Goal: Find contact information: Find contact information

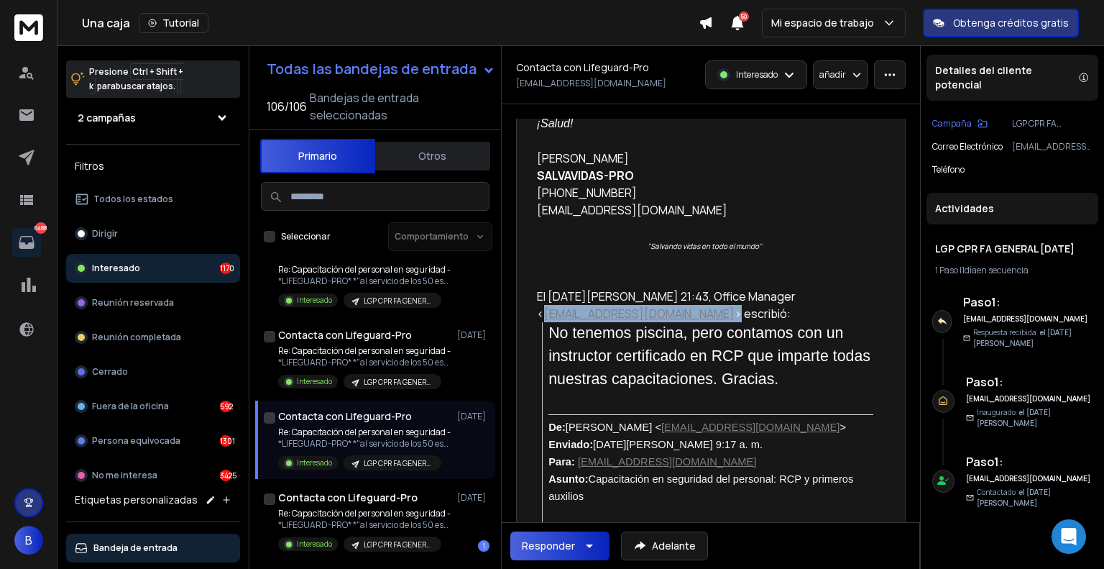
scroll to position [799, 0]
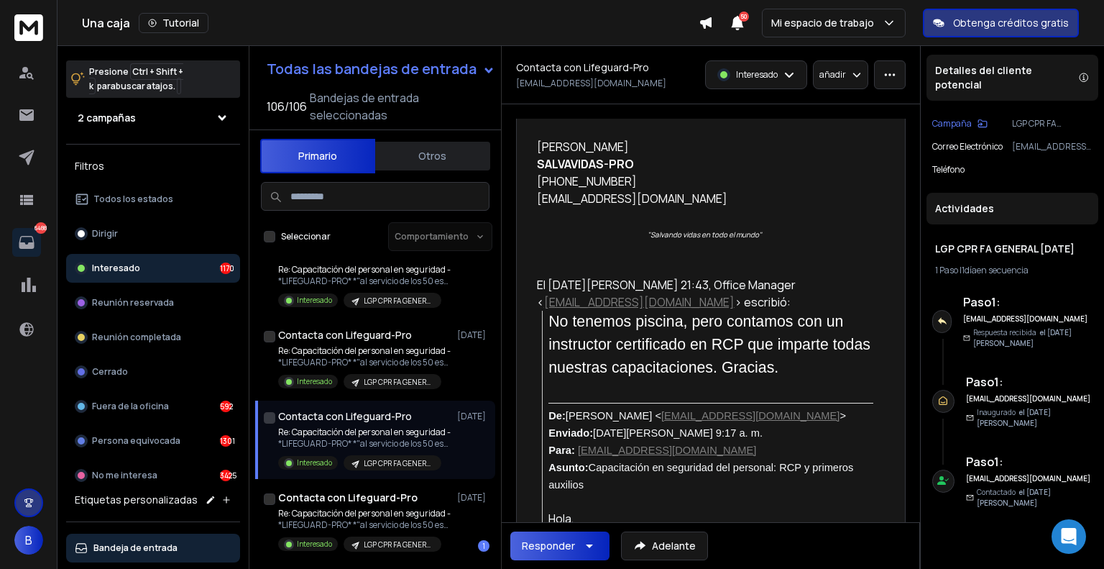
click at [710, 196] on div "[EMAIL_ADDRESS][DOMAIN_NAME]" at bounding box center [705, 198] width 336 height 17
drag, startPoint x: 638, startPoint y: 304, endPoint x: 541, endPoint y: 303, distance: 97.8
click at [541, 303] on div "El [DATE][PERSON_NAME] 21:43, Office Manager < [EMAIL_ADDRESS][DOMAIN_NAME] > e…" at bounding box center [705, 293] width 336 height 35
copy font "[EMAIL_ADDRESS][DOMAIN_NAME]"
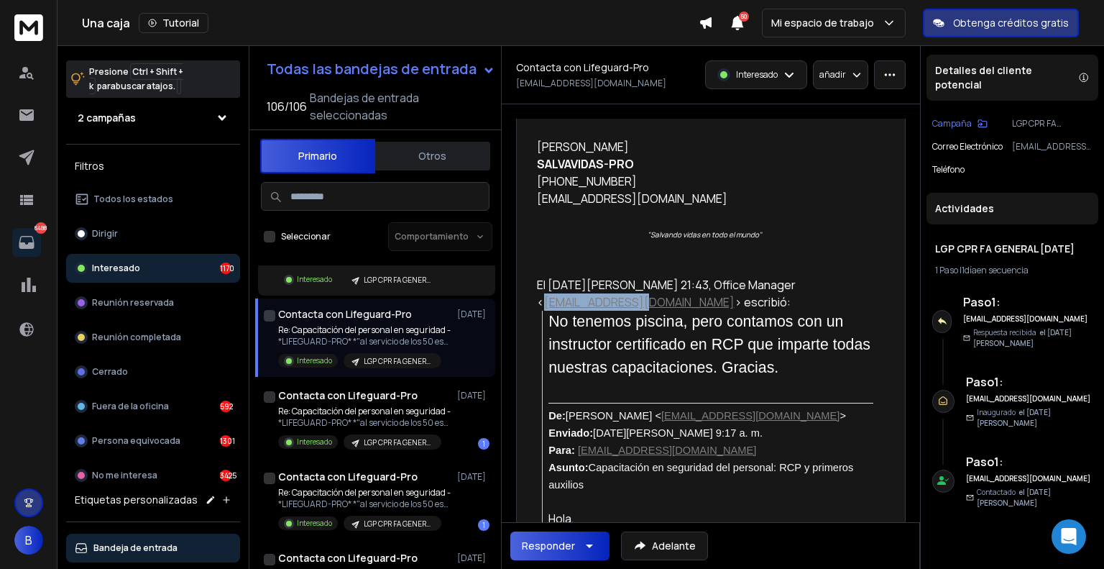
scroll to position [621, 0]
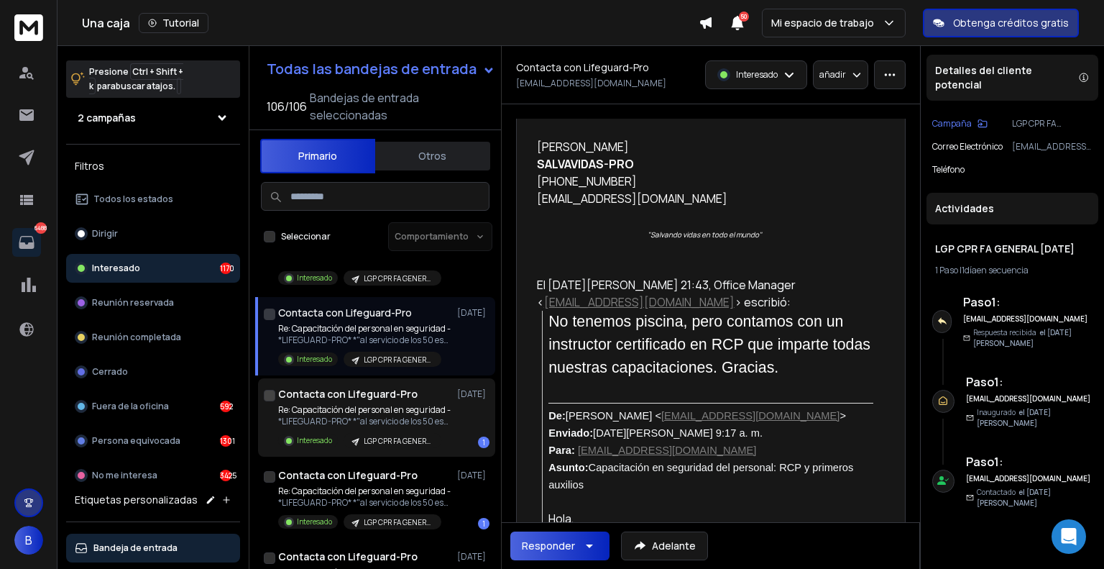
click at [372, 419] on font "*LIFEGUARD-PRO* *"al servicio de los 50 estados de [GEOGRAPHIC_DATA]." at bounding box center [423, 421] width 290 height 12
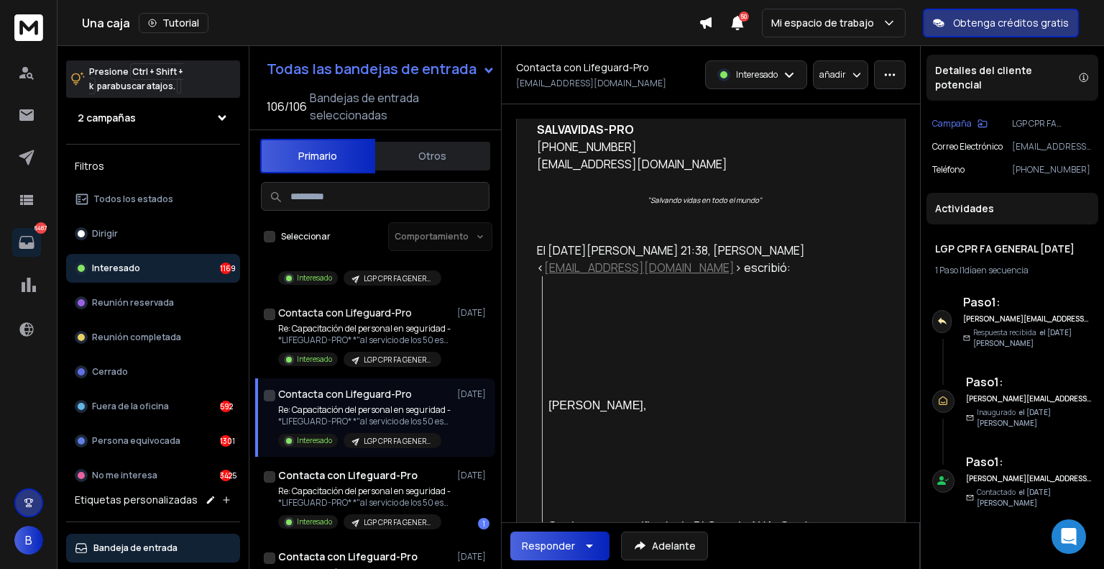
scroll to position [1162, 0]
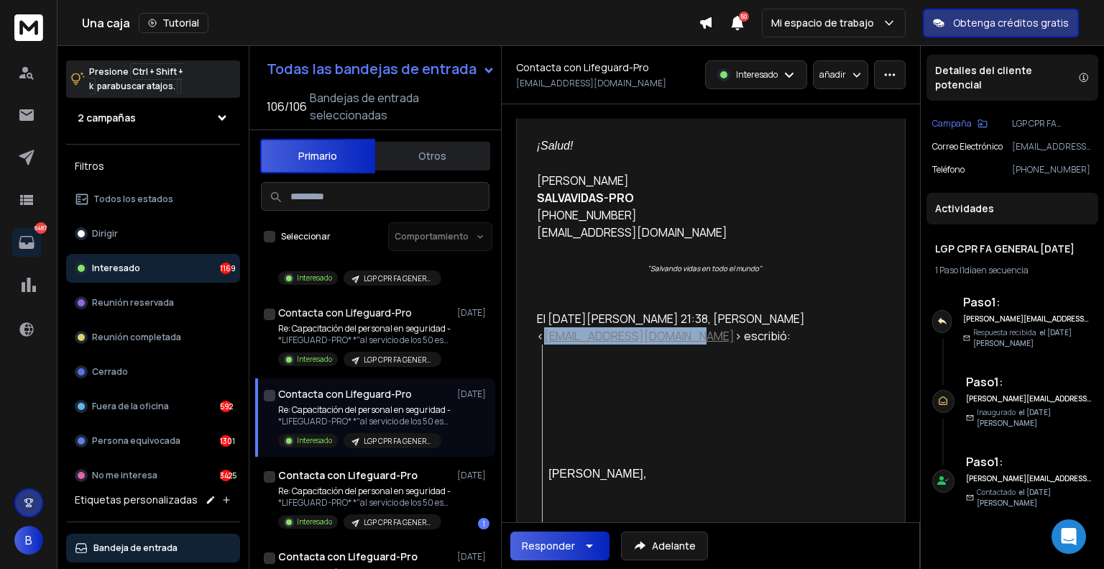
drag, startPoint x: 689, startPoint y: 354, endPoint x: 538, endPoint y: 352, distance: 151.0
click at [538, 344] on div "El [DATE][PERSON_NAME] 21:38, [PERSON_NAME] < [EMAIL_ADDRESS][DOMAIN_NAME] > es…" at bounding box center [705, 327] width 336 height 35
copy font "[EMAIL_ADDRESS][DOMAIN_NAME]"
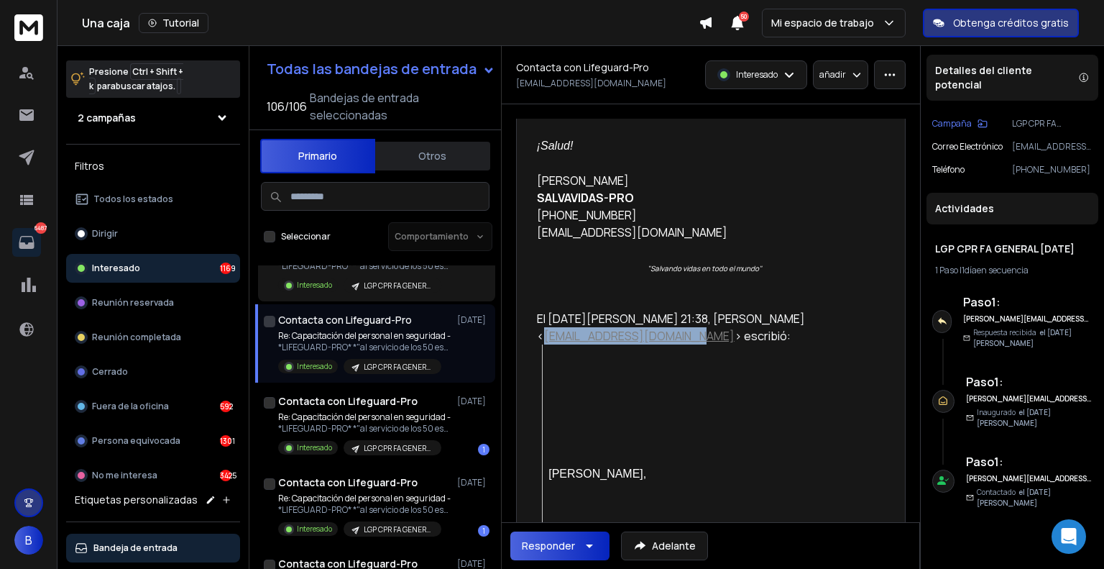
scroll to position [719, 0]
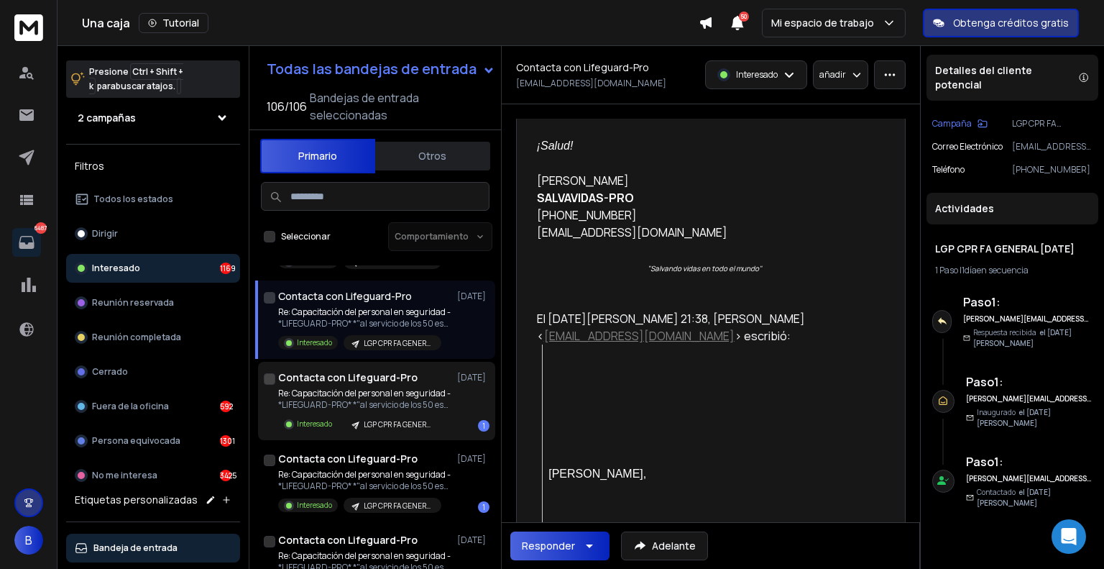
click at [334, 393] on font "Re: Capacitación del personal en seguridad -" at bounding box center [364, 393] width 173 height 12
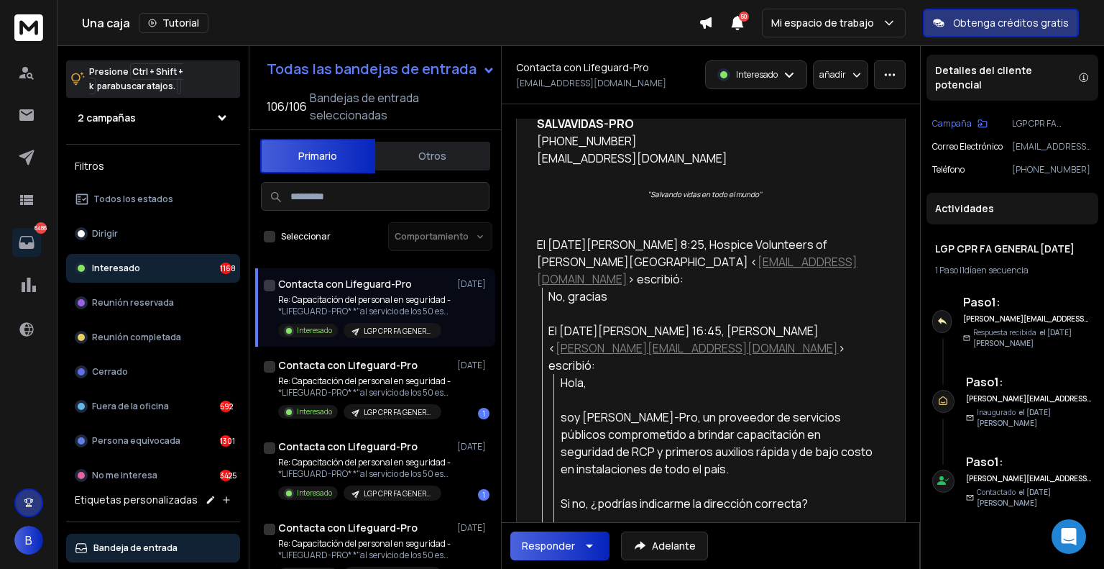
scroll to position [820, 0]
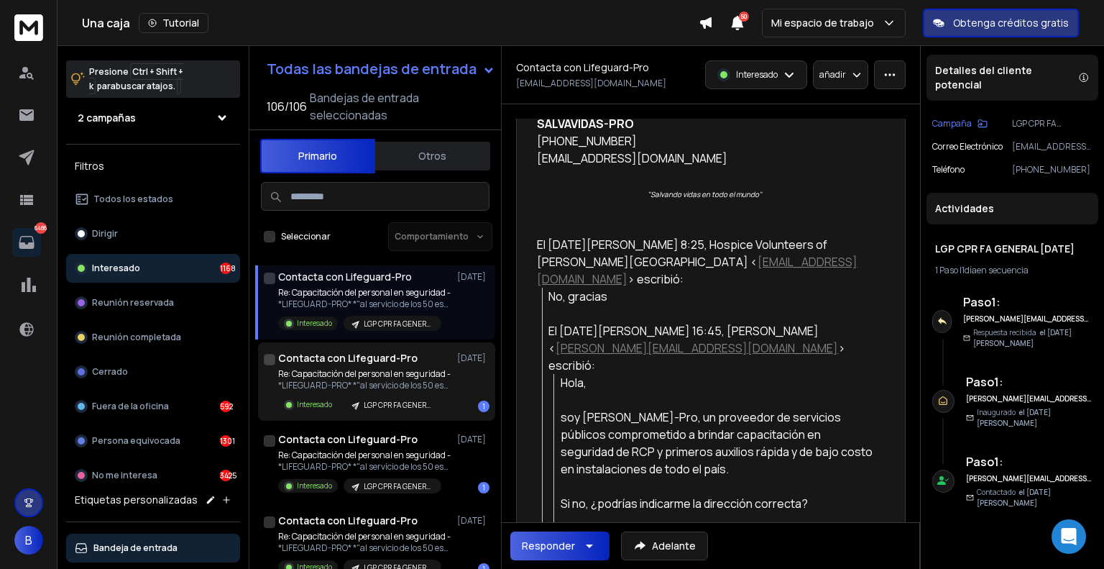
click at [380, 367] on font "Re: Capacitación del personal en seguridad -" at bounding box center [364, 373] width 173 height 12
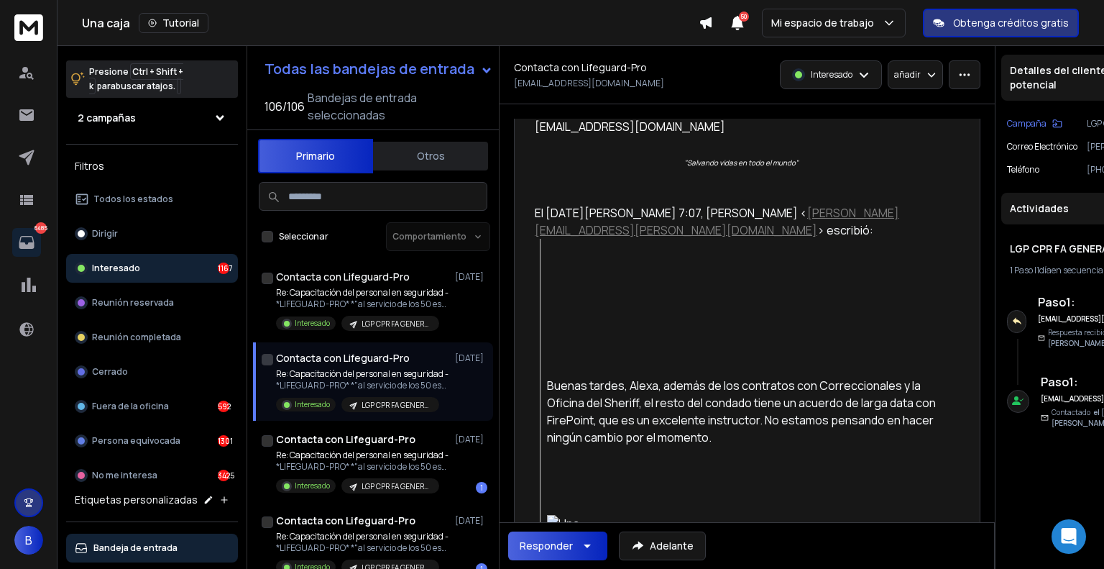
scroll to position [903, 0]
drag, startPoint x: 719, startPoint y: 402, endPoint x: 538, endPoint y: 343, distance: 190.5
drag, startPoint x: 526, startPoint y: 202, endPoint x: 718, endPoint y: 203, distance: 192.0
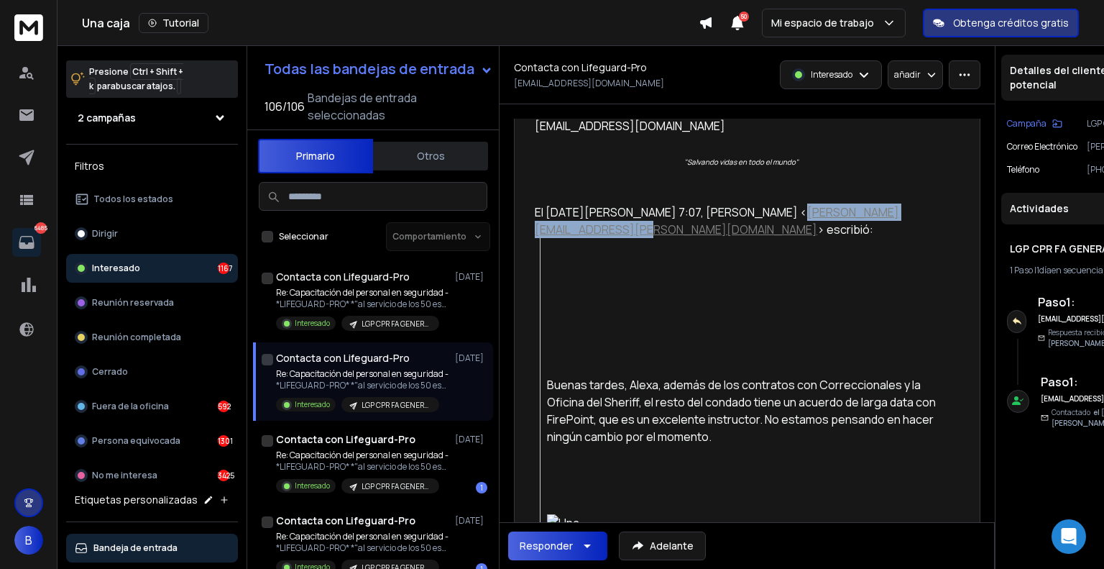
copy font "[PERSON_NAME][EMAIL_ADDRESS][PERSON_NAME][DOMAIN_NAME]"
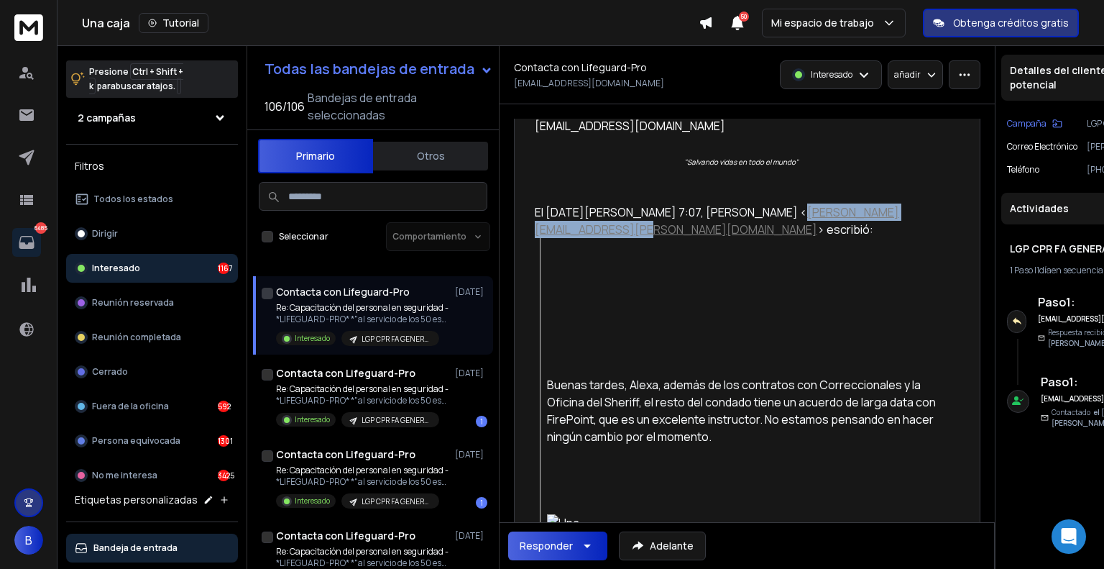
scroll to position [897, 0]
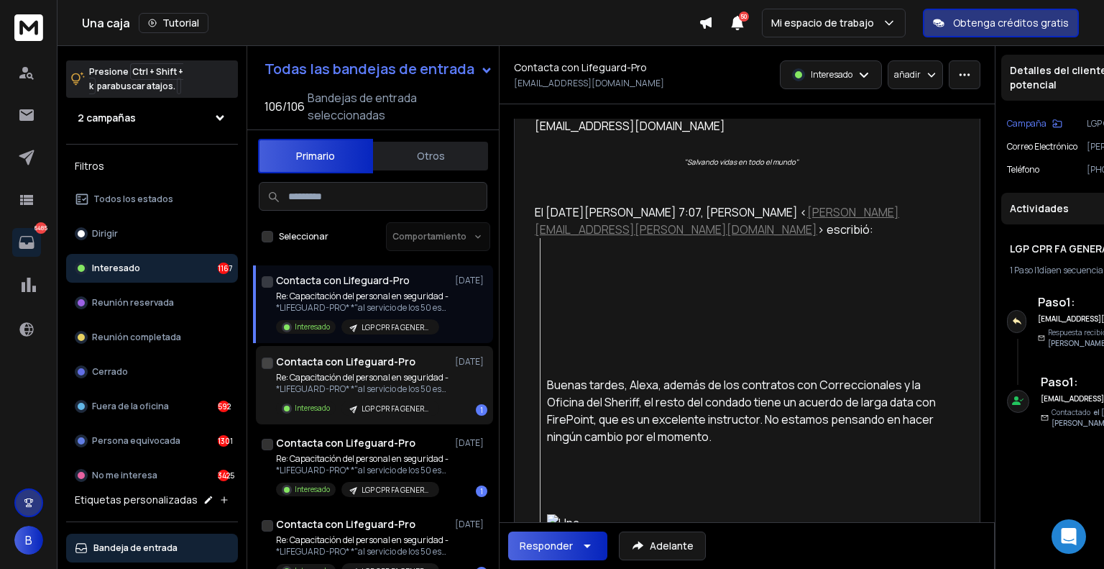
click at [377, 346] on div "Contacta con Lifeguard-Pro [DATE] Re: Capacitación del personal en seguridad - …" at bounding box center [374, 385] width 237 height 78
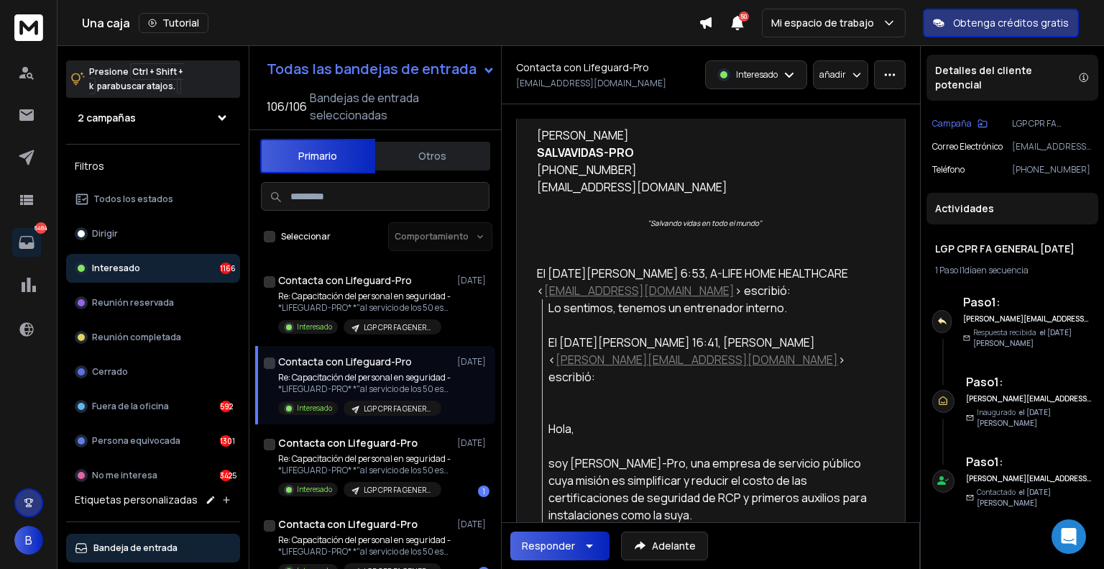
scroll to position [730, 0]
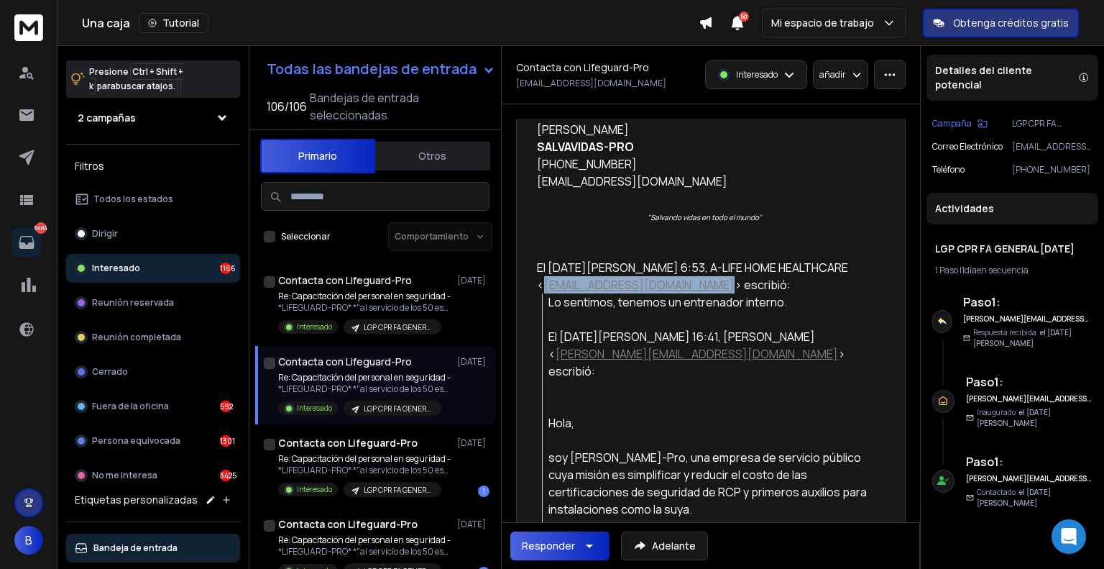
drag, startPoint x: 788, startPoint y: 285, endPoint x: 620, endPoint y: 284, distance: 167.5
click at [620, 284] on div "El [DATE][PERSON_NAME] 6:53, A-LIFE HOME HEALTHCARE < [EMAIL_ADDRESS][DOMAIN_NA…" at bounding box center [705, 276] width 336 height 35
copy font "[EMAIL_ADDRESS][DOMAIN_NAME]"
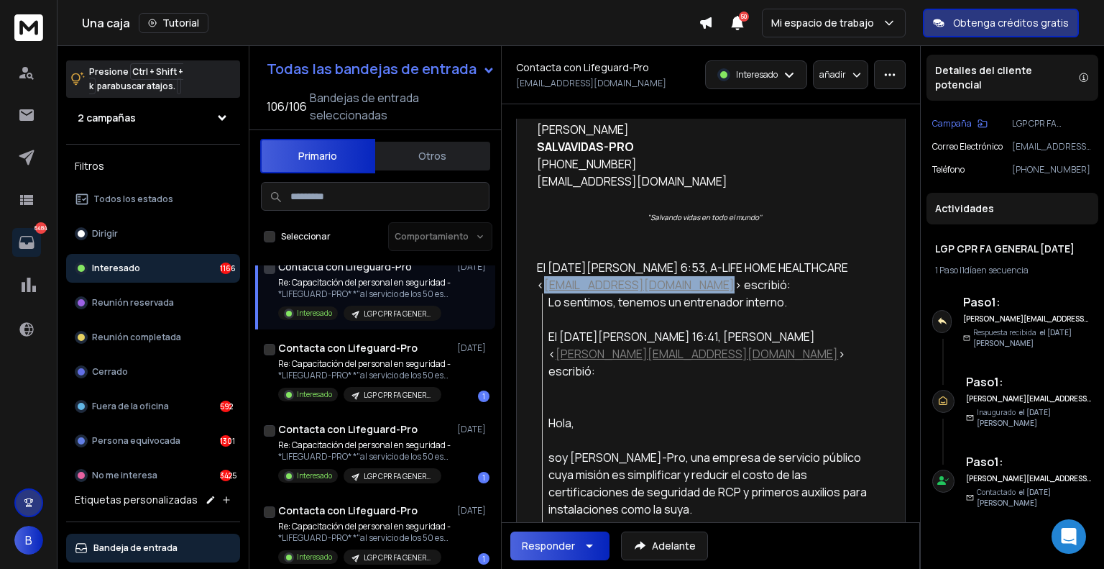
scroll to position [992, 0]
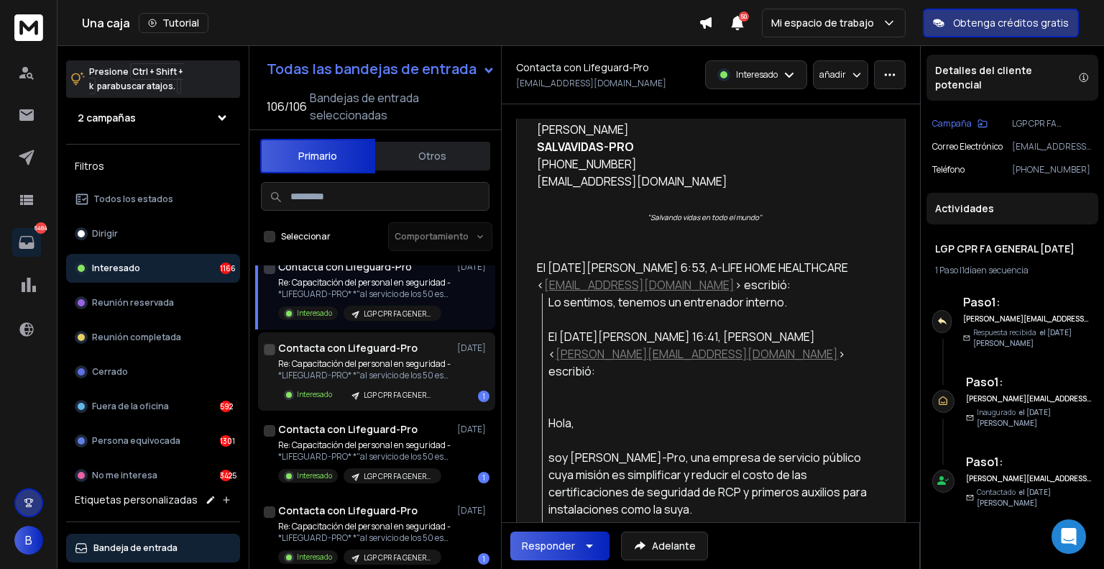
click at [345, 349] on font "Contacta con Lifeguard-Pro" at bounding box center [347, 348] width 139 height 14
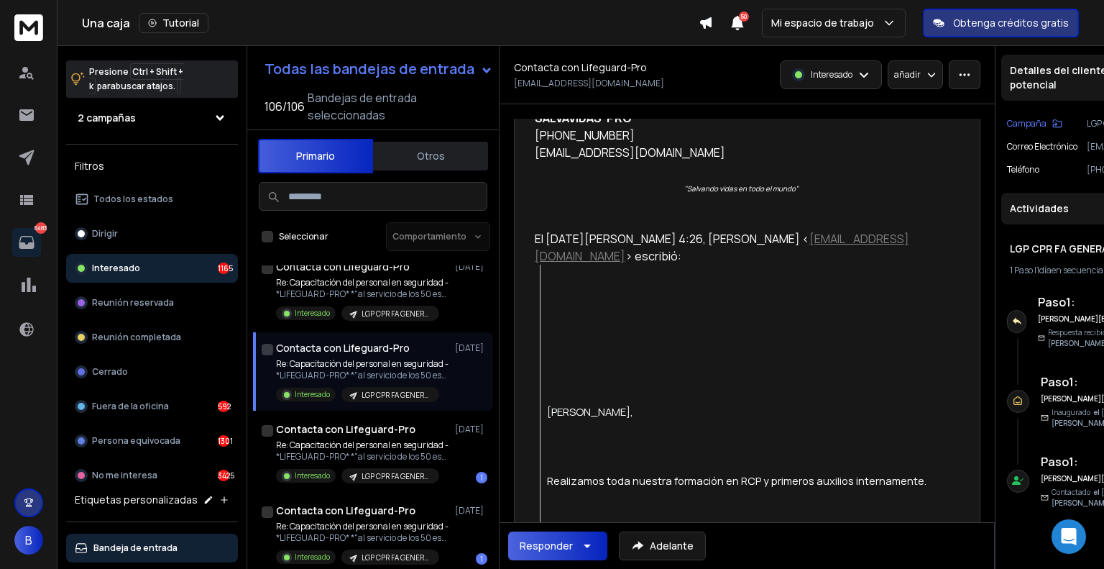
scroll to position [775, 0]
drag, startPoint x: 529, startPoint y: 256, endPoint x: 684, endPoint y: 259, distance: 154.6
copy font "[EMAIL_ADDRESS][DOMAIN_NAME]"
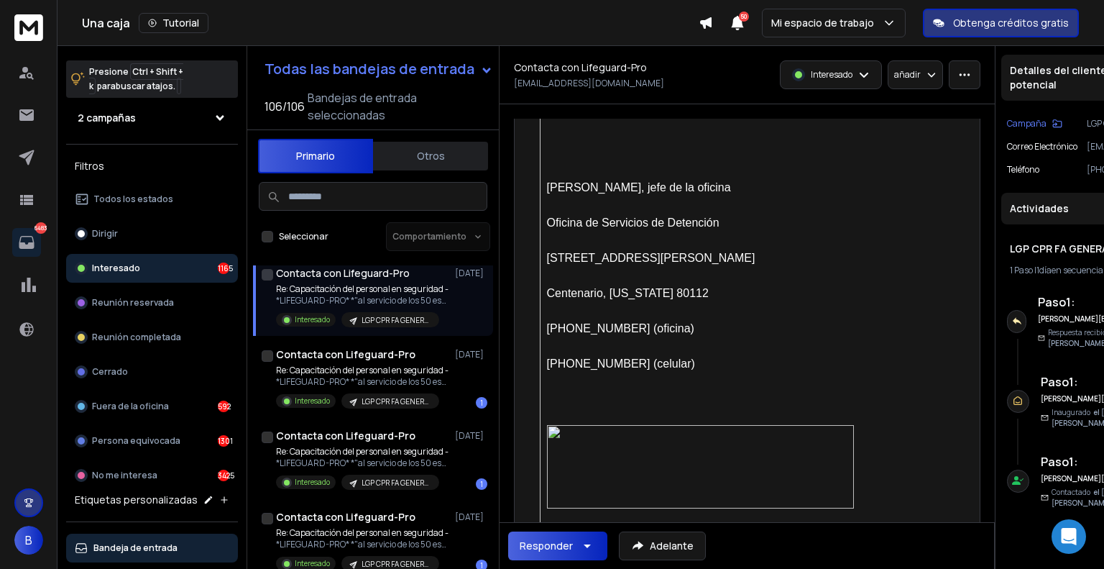
scroll to position [1070, 0]
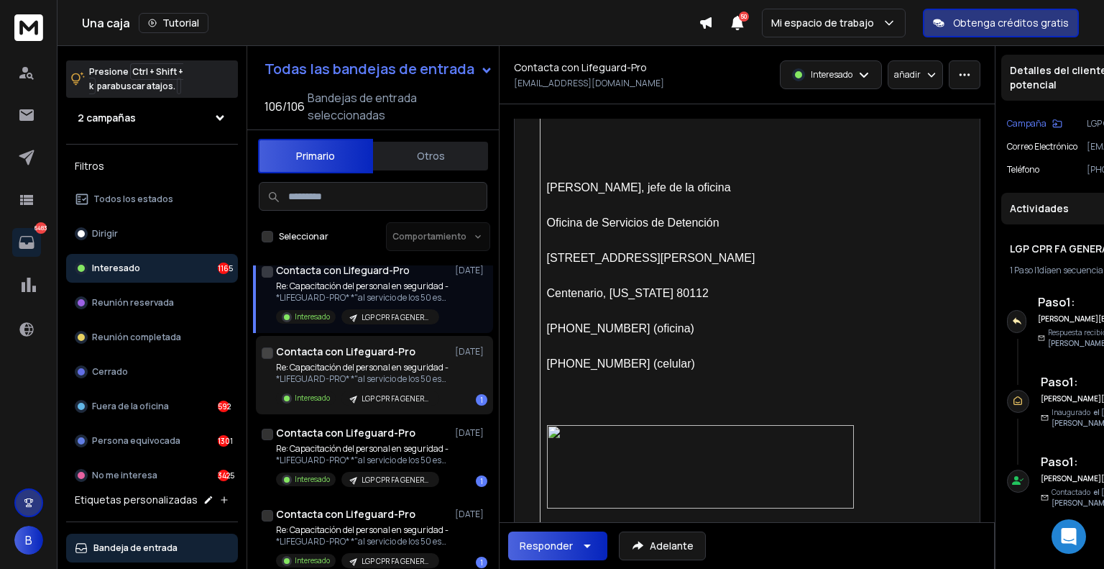
click at [362, 344] on font "Contacta con Lifeguard-Pro" at bounding box center [345, 351] width 139 height 14
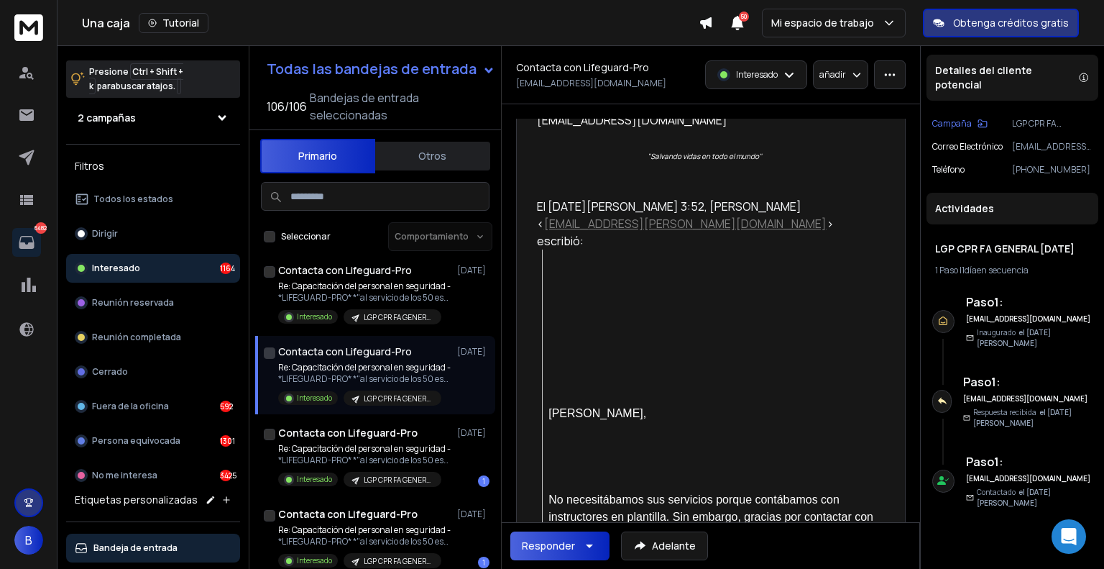
scroll to position [877, 0]
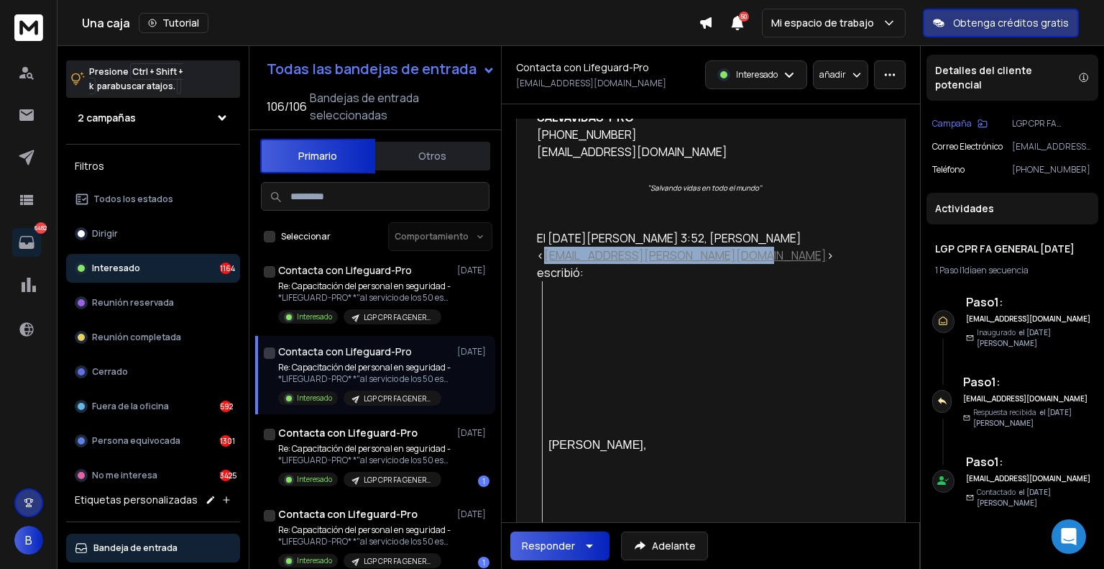
drag, startPoint x: 531, startPoint y: 222, endPoint x: 725, endPoint y: 229, distance: 193.5
copy font "[EMAIL_ADDRESS][PERSON_NAME][DOMAIN_NAME]"
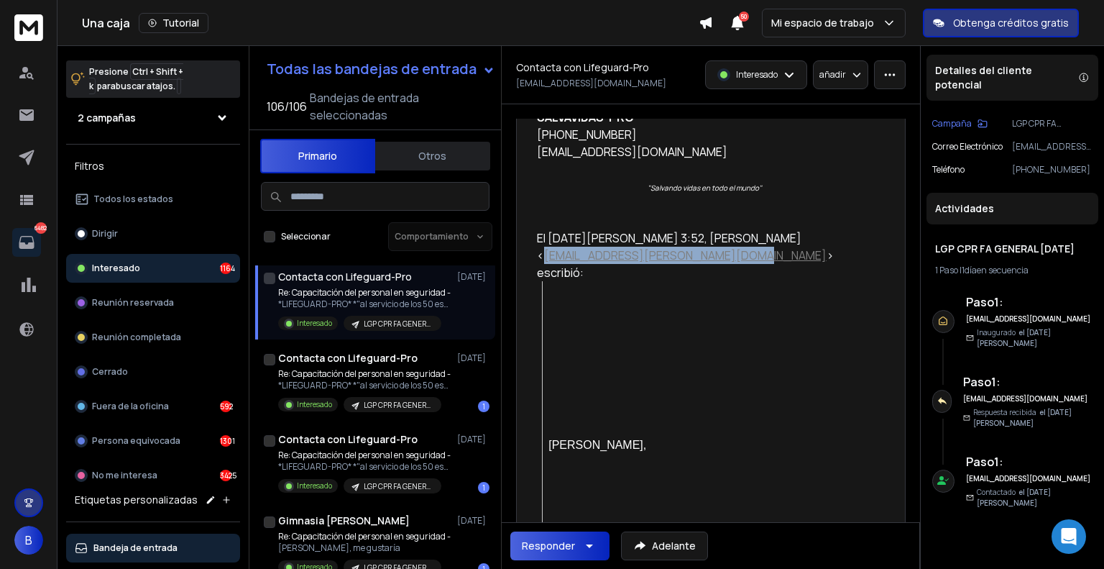
scroll to position [1146, 0]
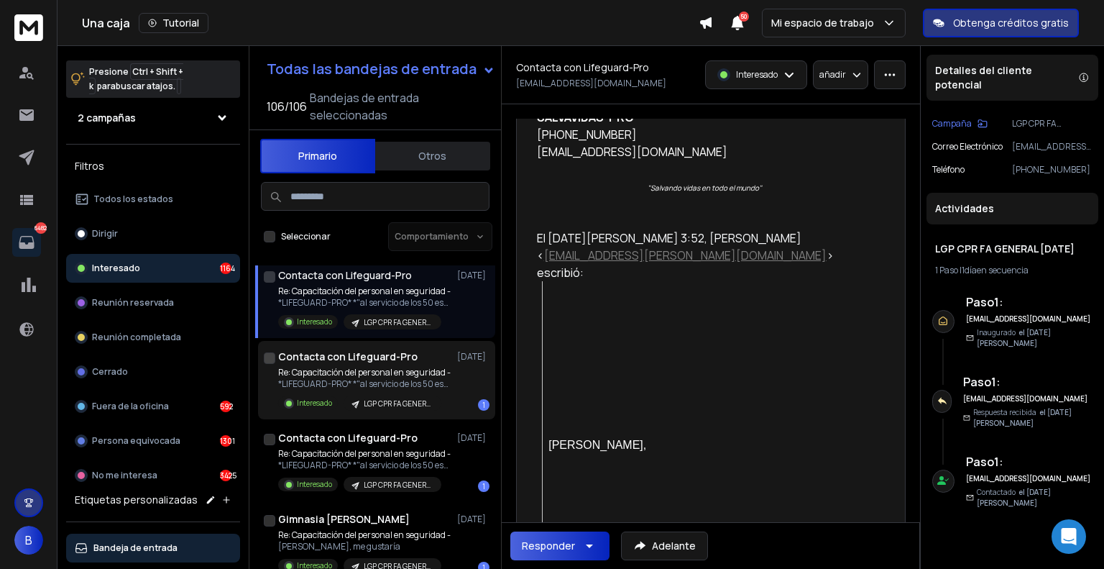
click at [357, 359] on font "Contacta con Lifeguard-Pro" at bounding box center [347, 356] width 139 height 14
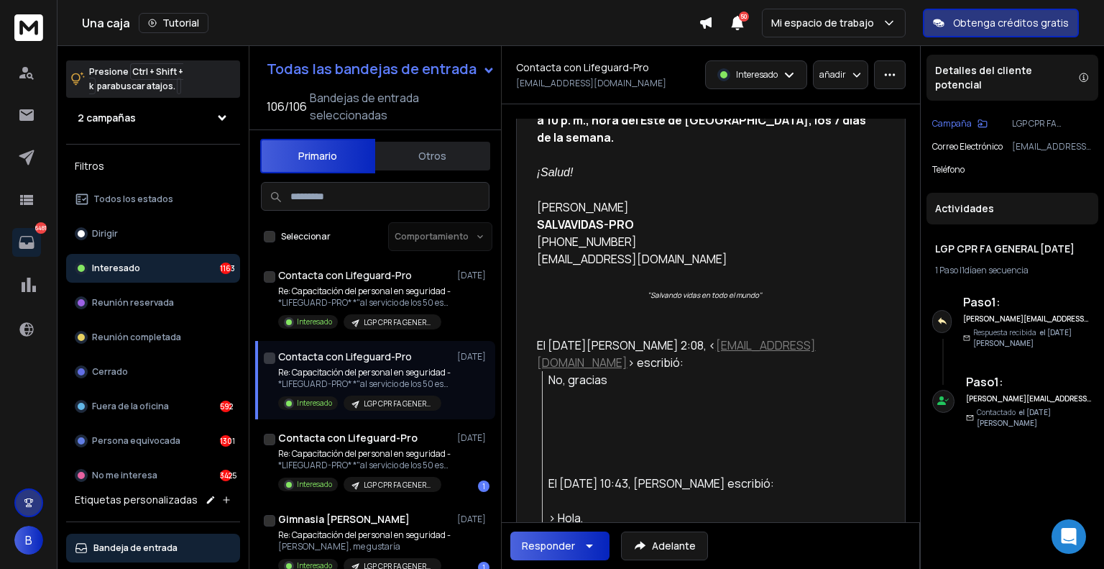
scroll to position [745, 0]
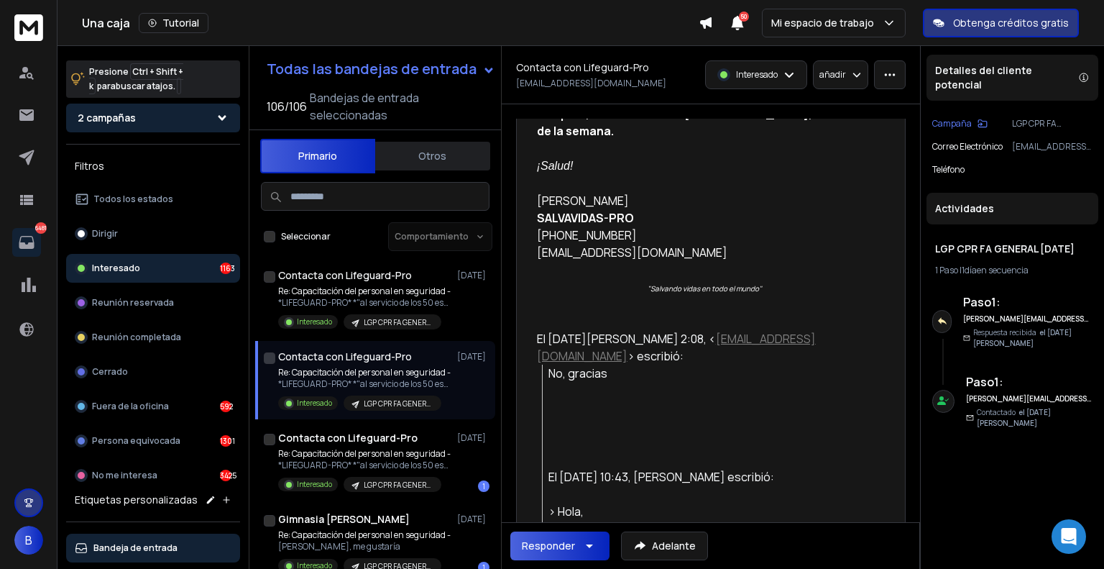
click at [214, 126] on button "2 campañas" at bounding box center [153, 118] width 174 height 29
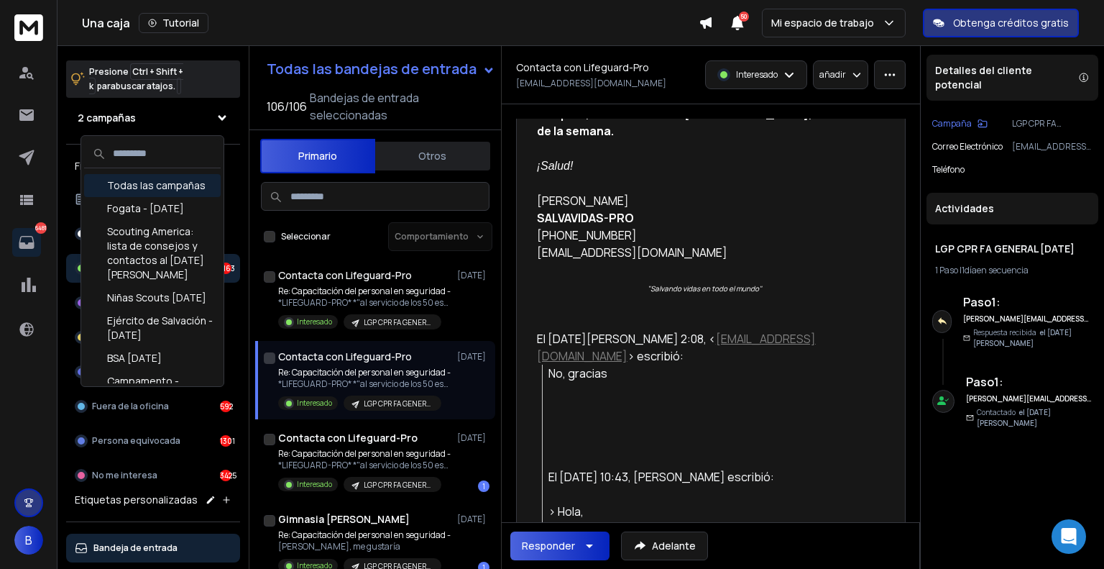
click at [166, 182] on font "Todas las campañas" at bounding box center [156, 185] width 98 height 14
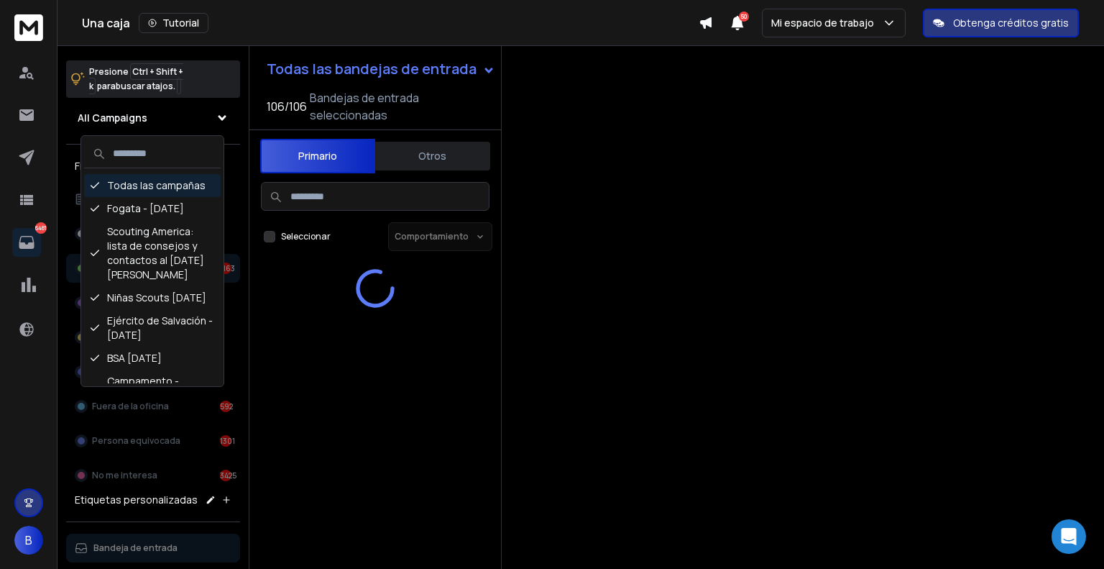
scroll to position [0, 0]
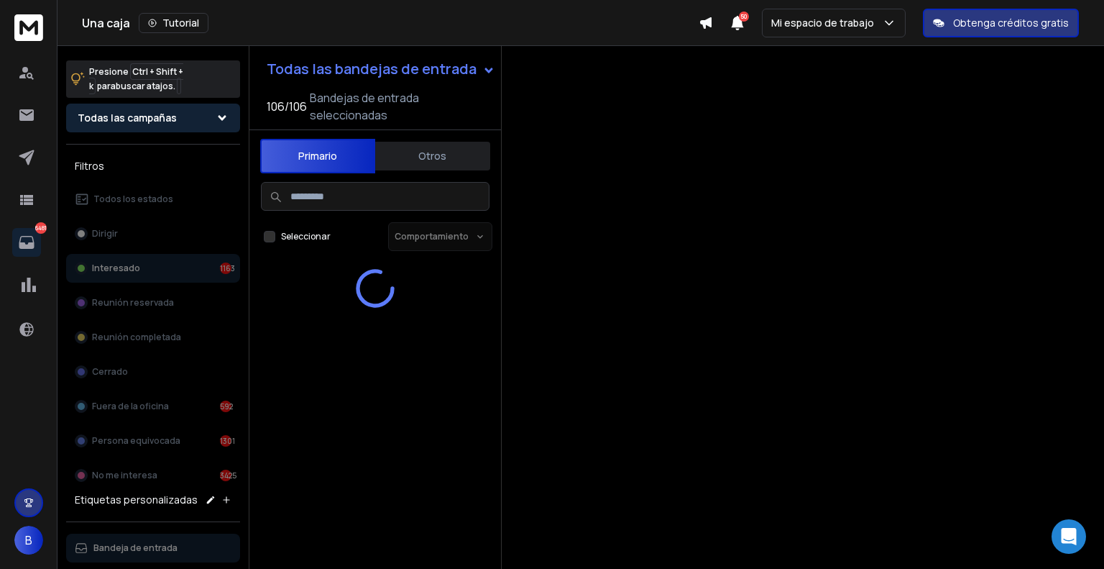
click at [227, 118] on button "Todas las campañas" at bounding box center [153, 118] width 174 height 29
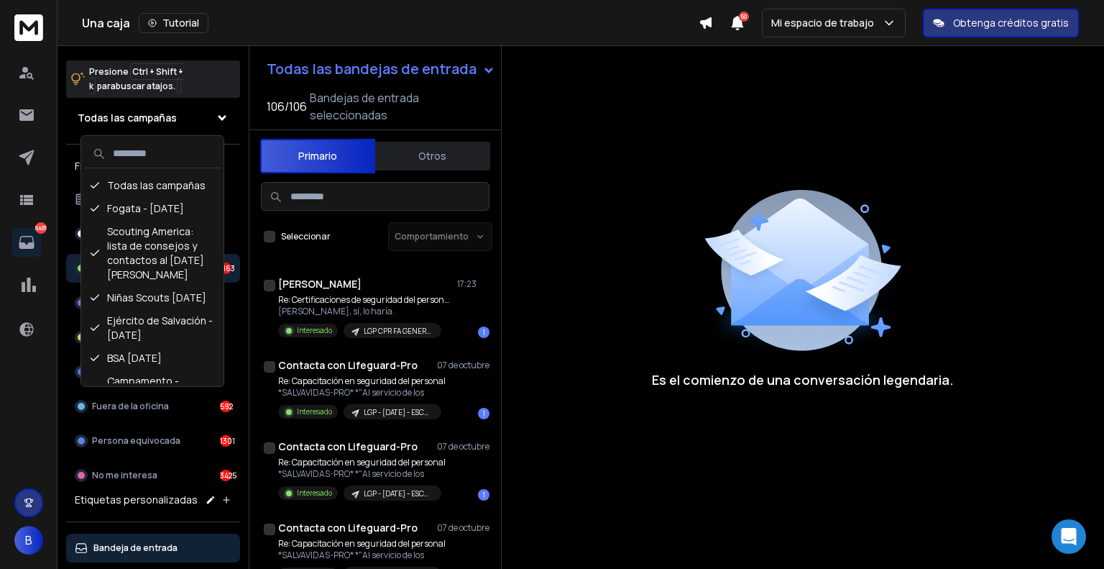
click at [648, 270] on div "Es el comienzo de una conversación legendaria." at bounding box center [803, 287] width 602 height 483
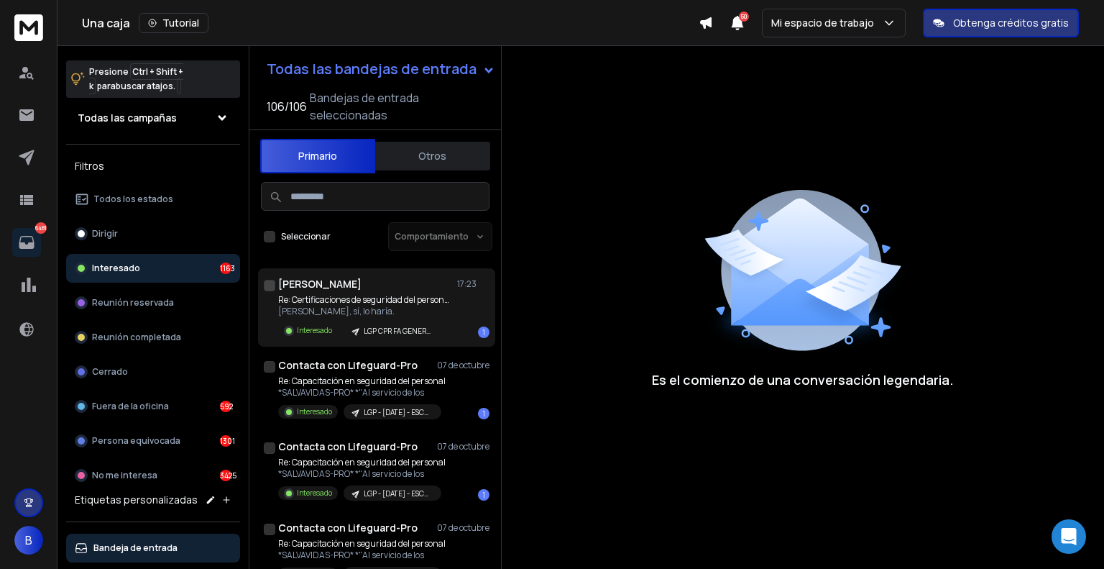
click at [371, 296] on font "Re: Certificaciones de seguridad del personal —" at bounding box center [368, 299] width 181 height 12
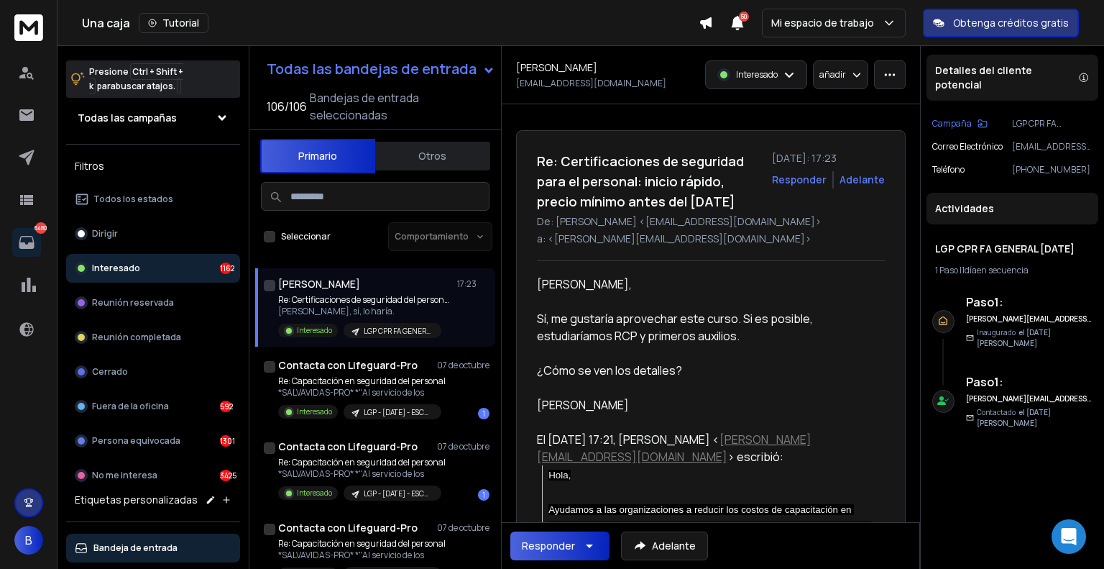
scroll to position [24, 0]
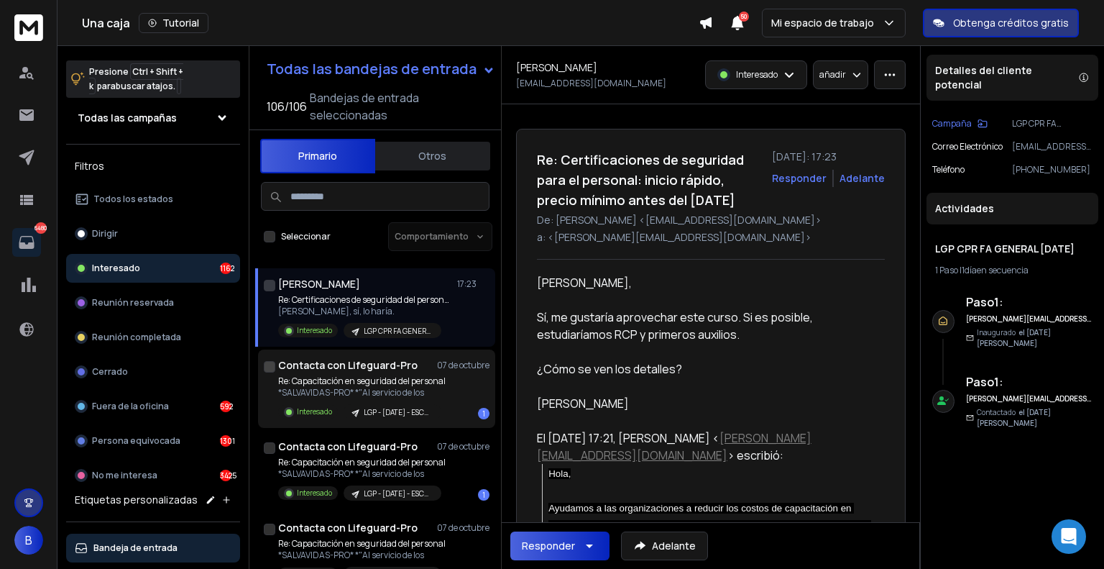
click at [395, 363] on font "Contacta con Lifeguard-Pro" at bounding box center [347, 365] width 139 height 14
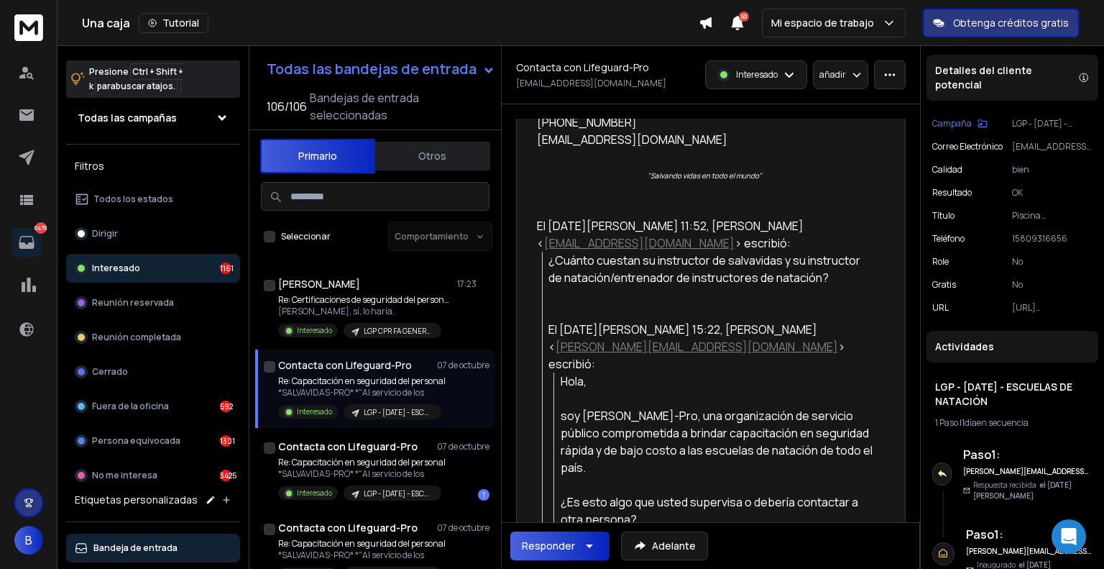
scroll to position [1428, 0]
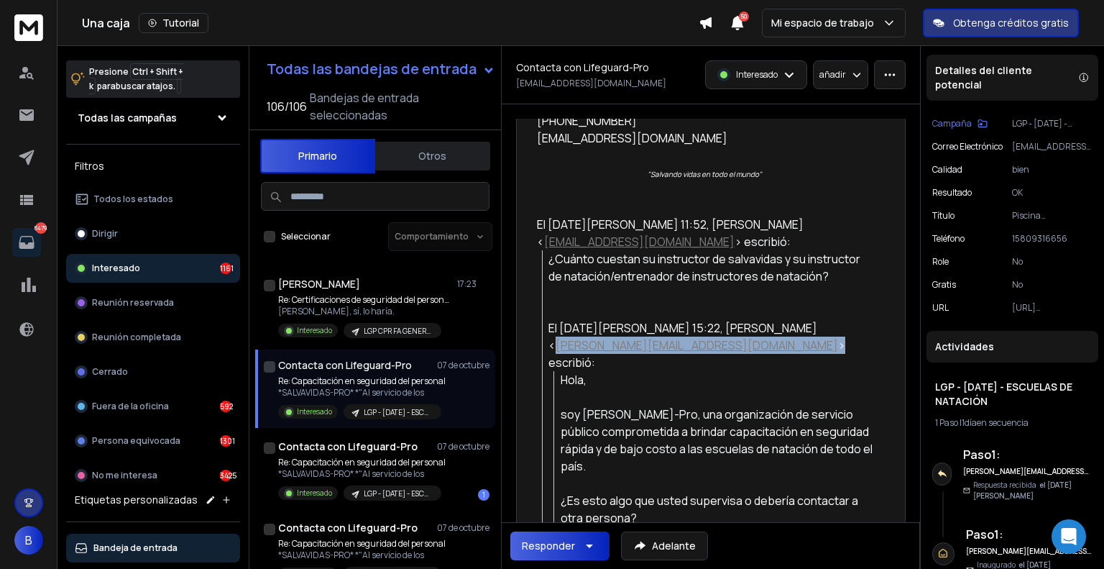
drag, startPoint x: 692, startPoint y: 326, endPoint x: 552, endPoint y: 328, distance: 139.5
click at [552, 328] on div "El [DATE][PERSON_NAME] 15:22, [PERSON_NAME] < [PERSON_NAME][EMAIL_ADDRESS][DOMA…" at bounding box center [711, 345] width 325 height 52
copy div "[PERSON_NAME][EMAIL_ADDRESS][DOMAIN_NAME]"
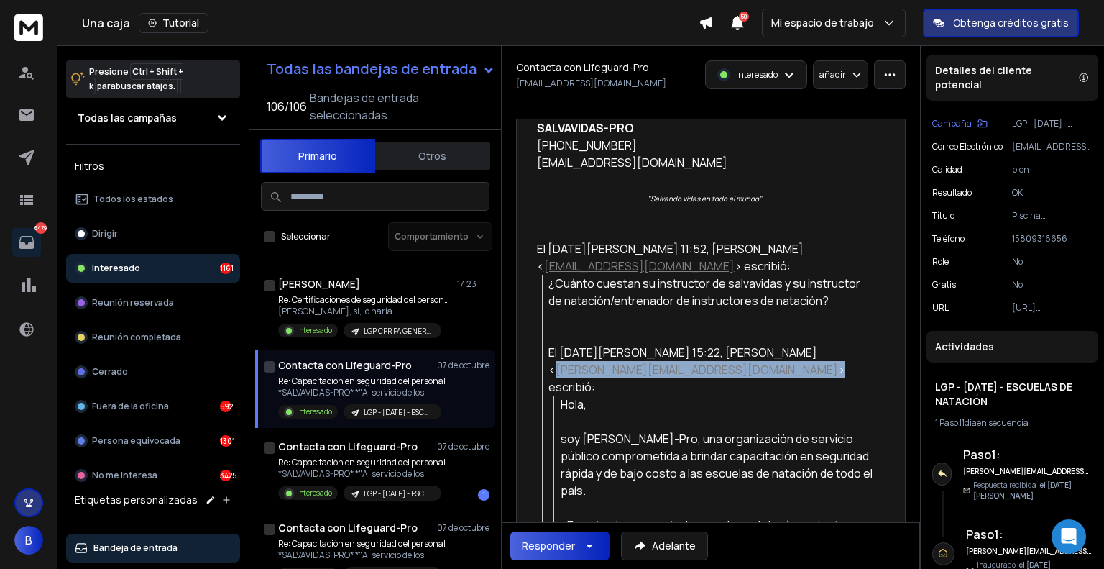
scroll to position [1399, 0]
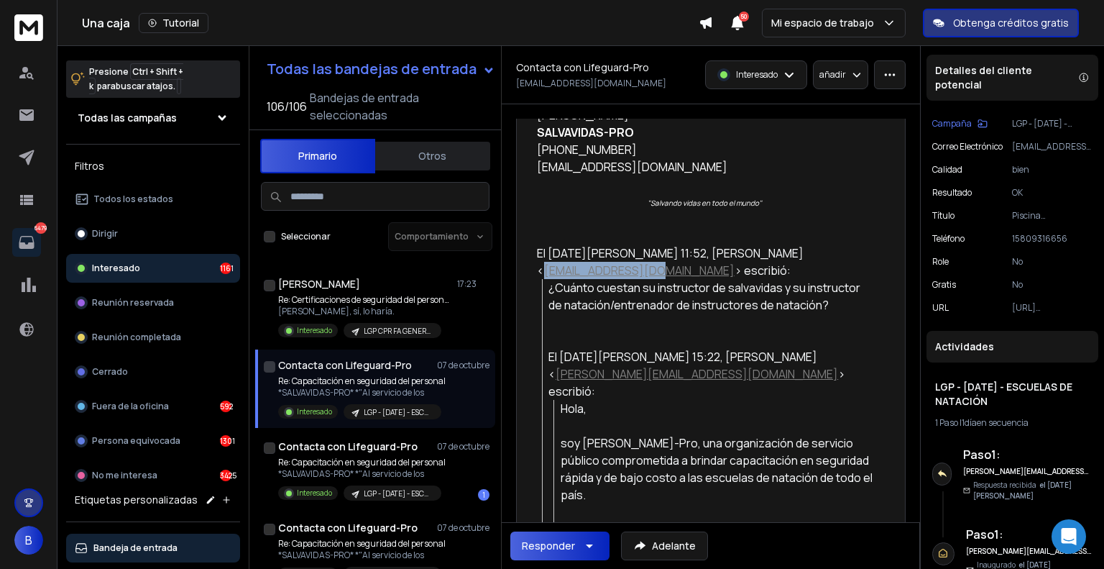
drag, startPoint x: 537, startPoint y: 252, endPoint x: 644, endPoint y: 254, distance: 107.1
click at [644, 254] on div "Re: Capacitación en seguridad del personal [DATE]: 15:37 Responder Adelante de:…" at bounding box center [711, 59] width 390 height 2610
copy font "[EMAIL_ADDRESS][DOMAIN_NAME]"
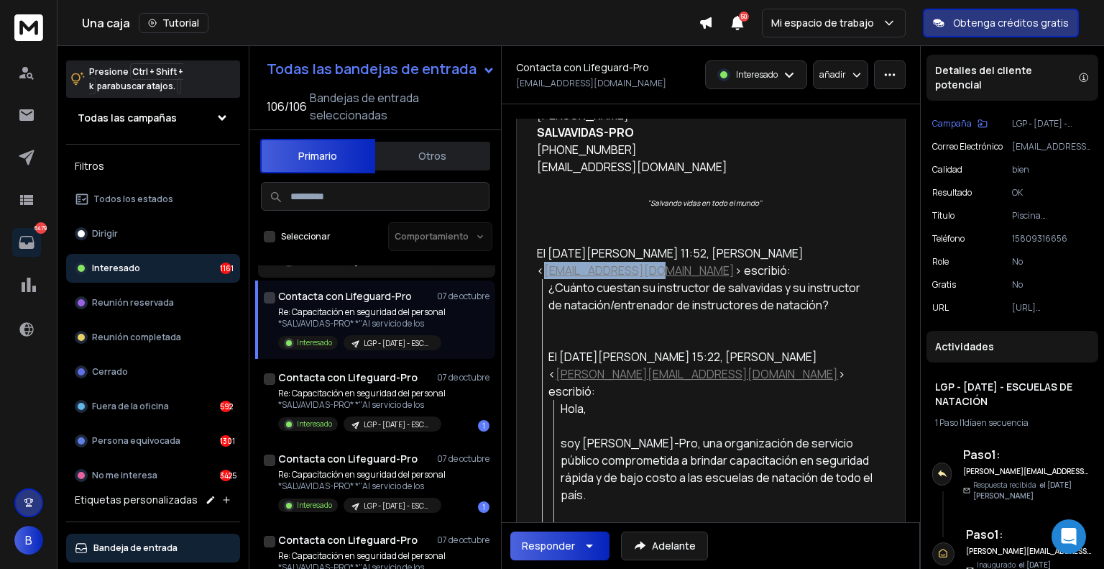
scroll to position [89, 0]
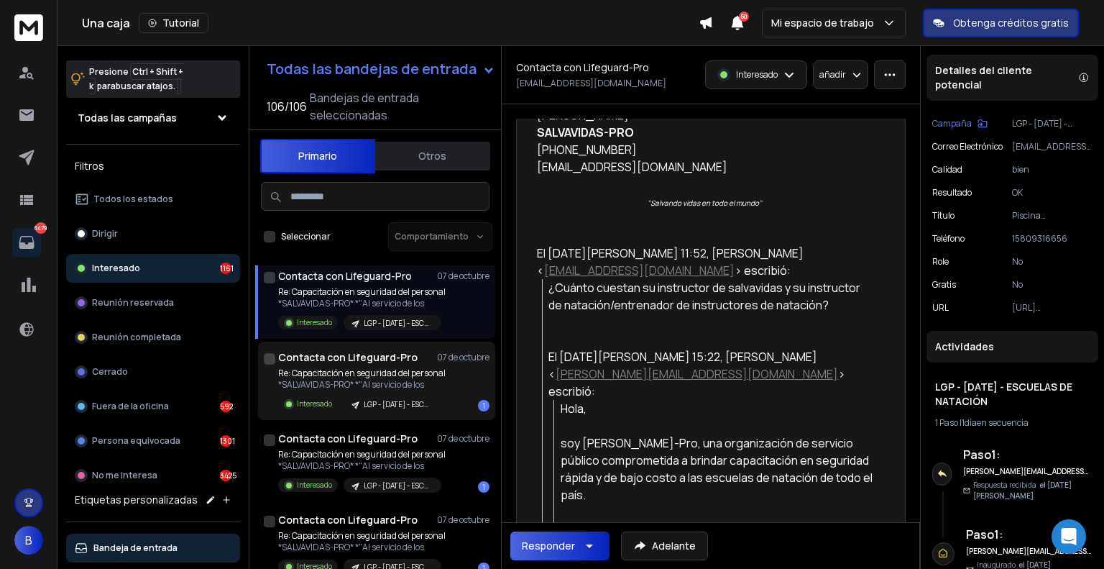
click at [341, 357] on font "Contacta con Lifeguard-Pro" at bounding box center [347, 357] width 139 height 14
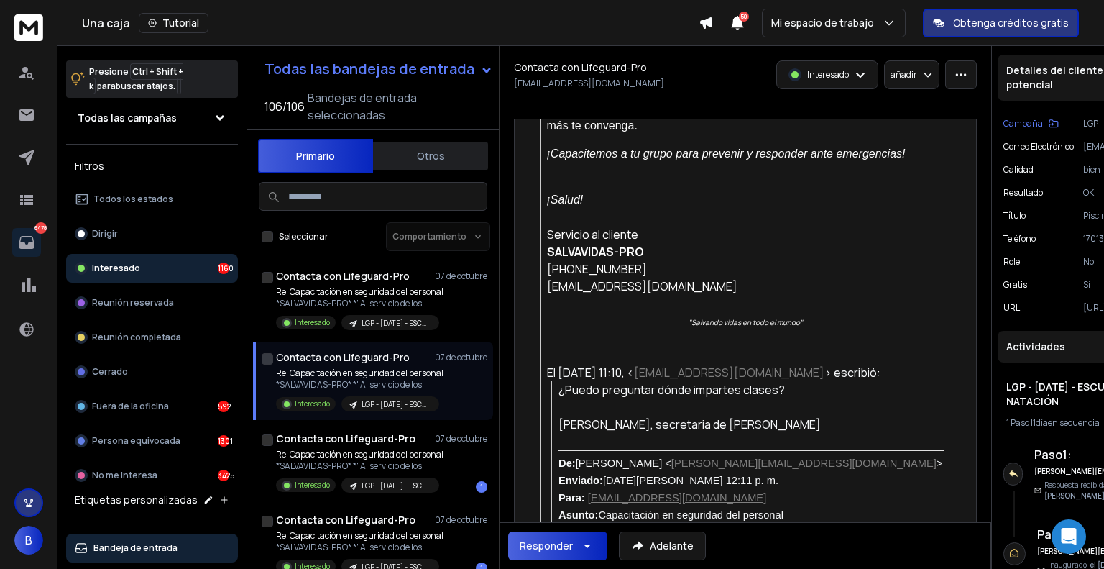
scroll to position [2567, 0]
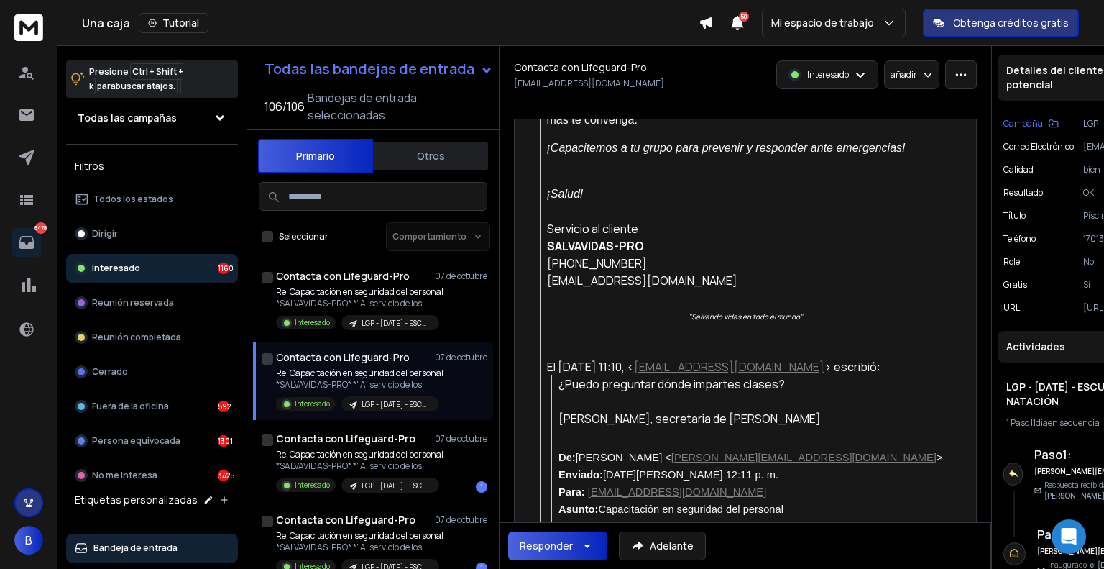
drag, startPoint x: 705, startPoint y: 364, endPoint x: 825, endPoint y: 366, distance: 120.8
click at [825, 366] on div "El [DATE] 11:10, < [EMAIL_ADDRESS][DOMAIN_NAME] > escribió:" at bounding box center [746, 366] width 398 height 17
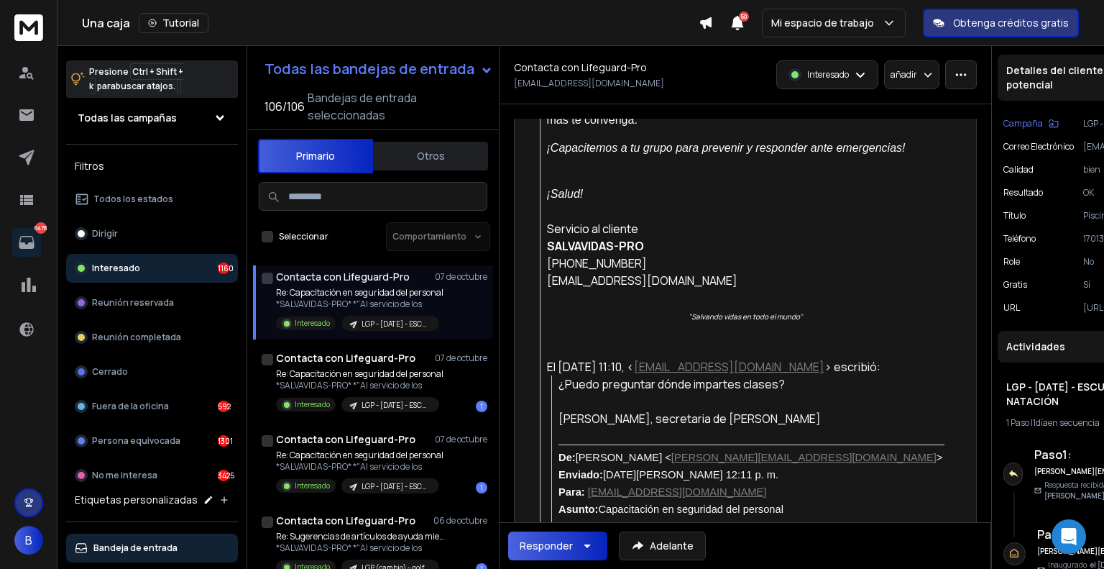
scroll to position [170, 0]
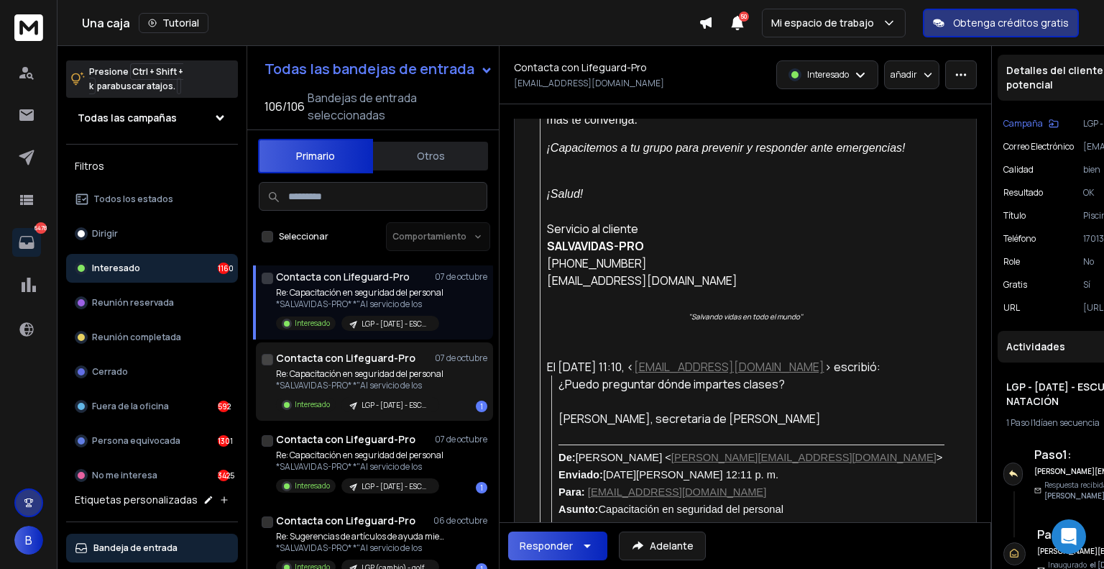
click at [329, 358] on font "Contacta con Lifeguard-Pro" at bounding box center [345, 358] width 139 height 14
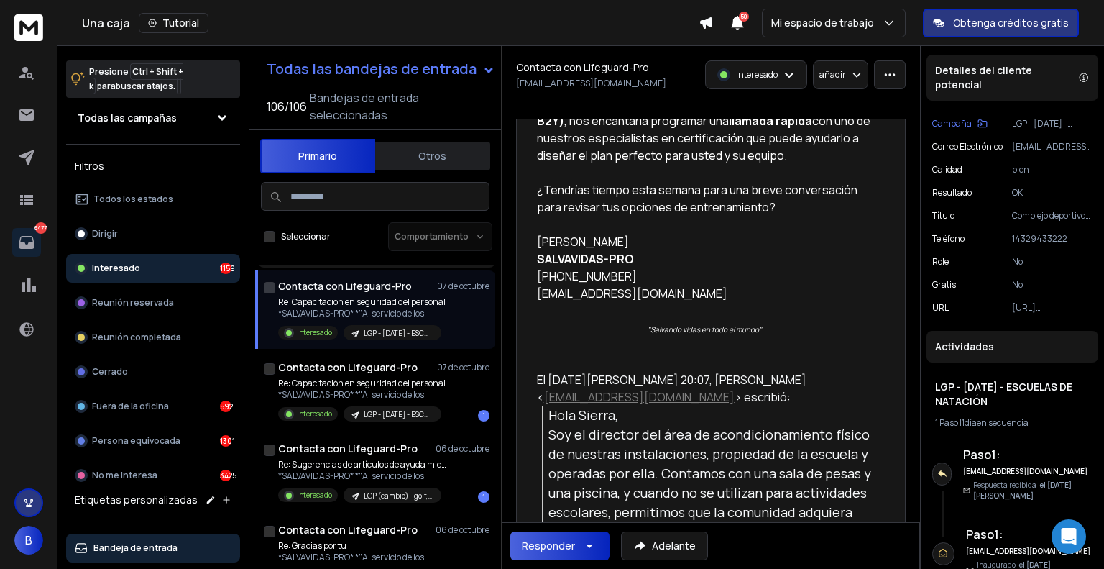
scroll to position [244, 0]
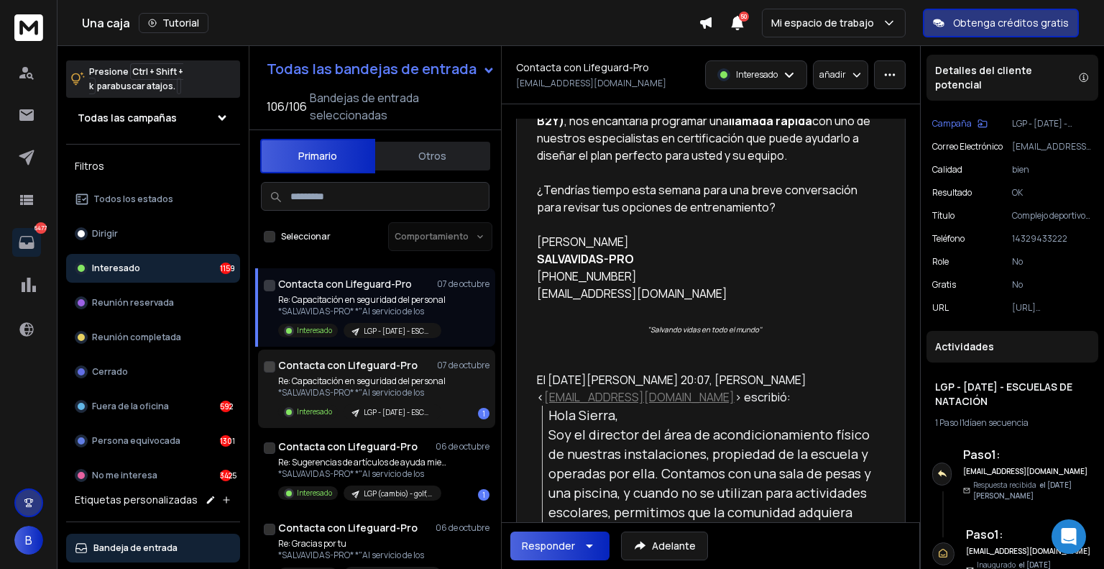
click at [385, 382] on font "Re: Capacitación en seguridad del personal" at bounding box center [362, 381] width 168 height 12
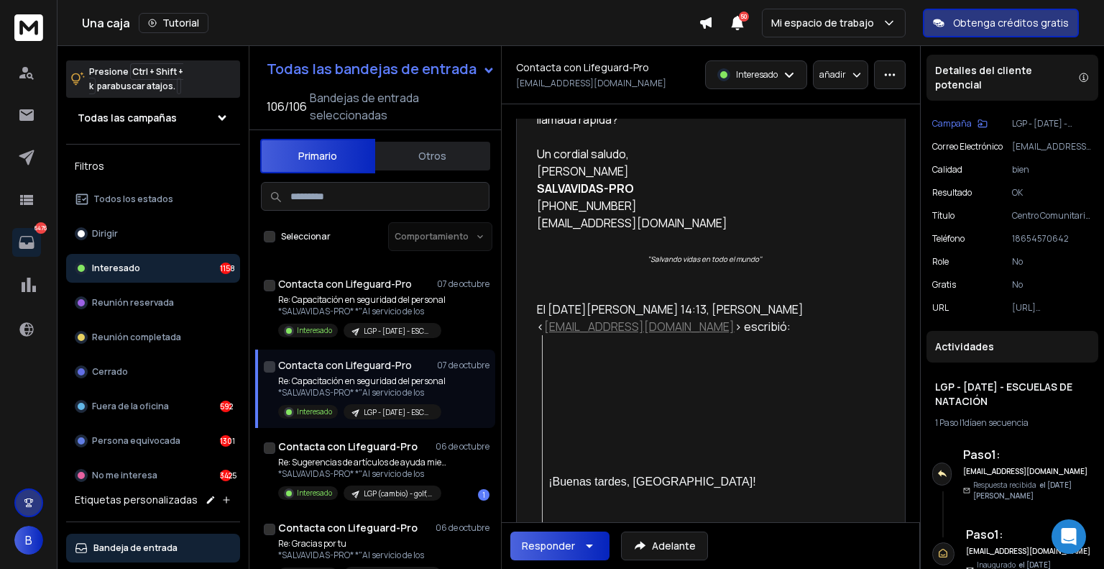
scroll to position [621, 0]
drag, startPoint x: 532, startPoint y: 304, endPoint x: 657, endPoint y: 309, distance: 125.2
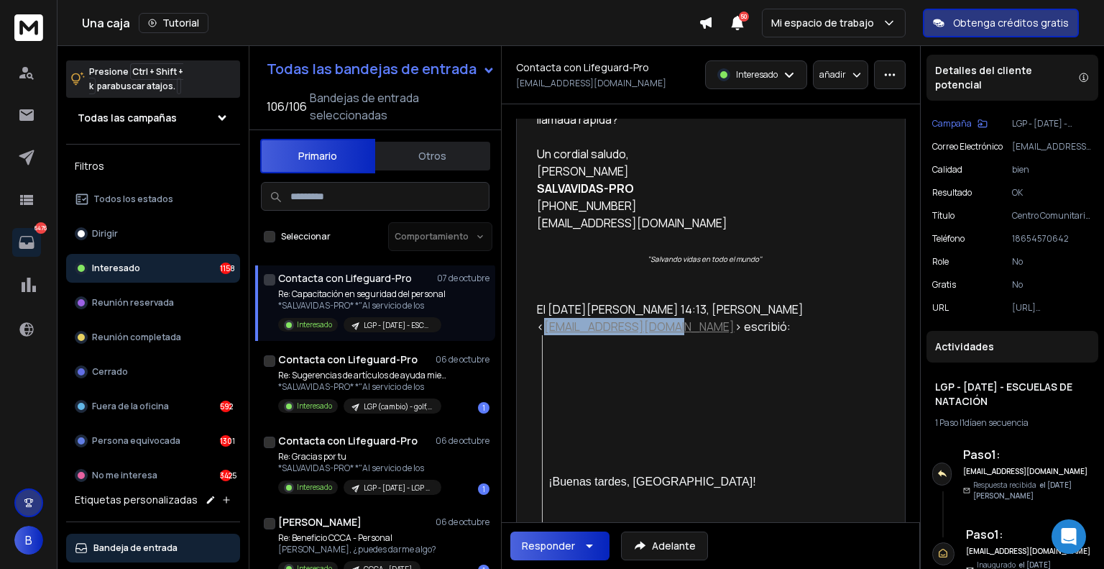
scroll to position [331, 0]
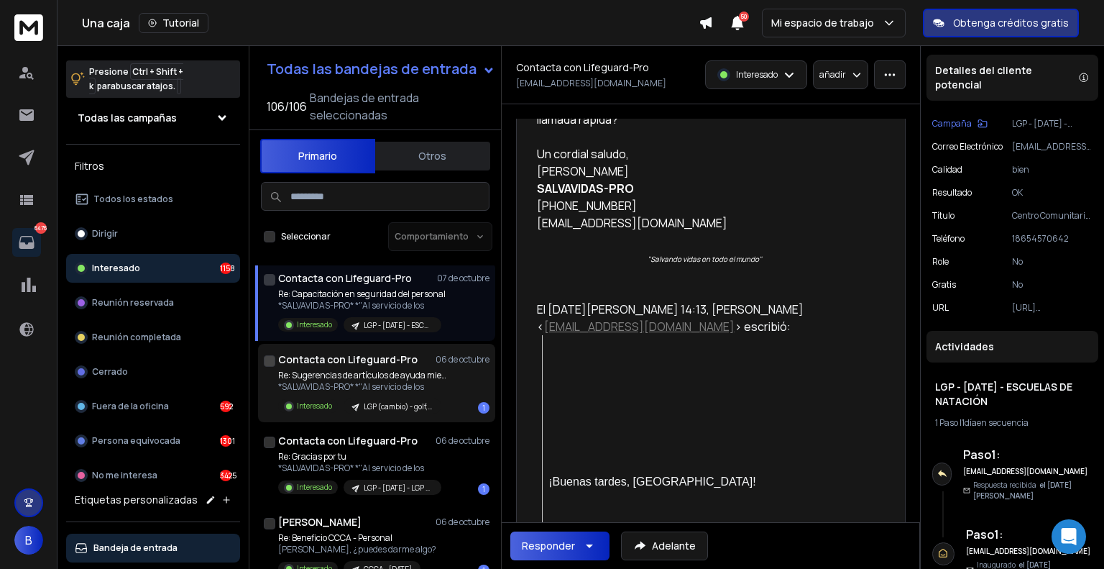
click at [347, 365] on font "Contacta con Lifeguard-Pro" at bounding box center [347, 359] width 139 height 14
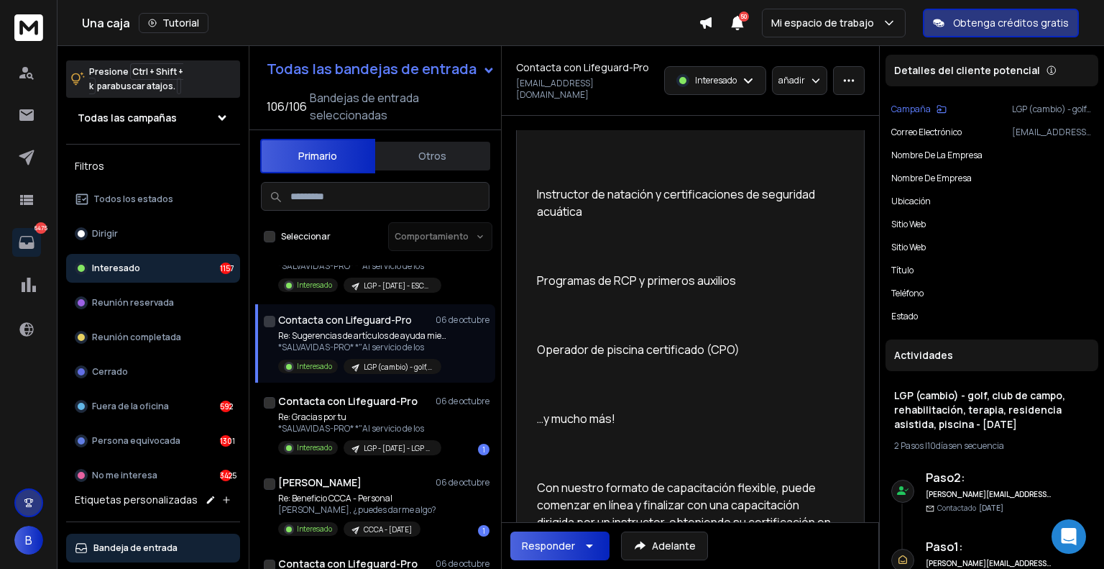
scroll to position [371, 0]
click at [374, 423] on font "*SALVAVIDAS-PRO* *"Al servicio de los" at bounding box center [351, 427] width 146 height 12
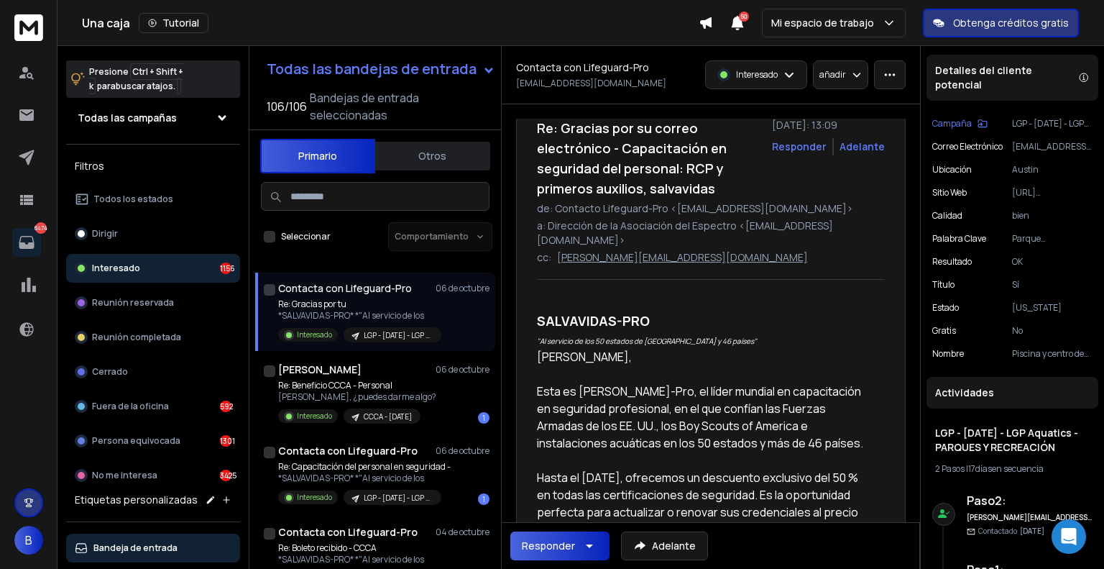
scroll to position [485, 0]
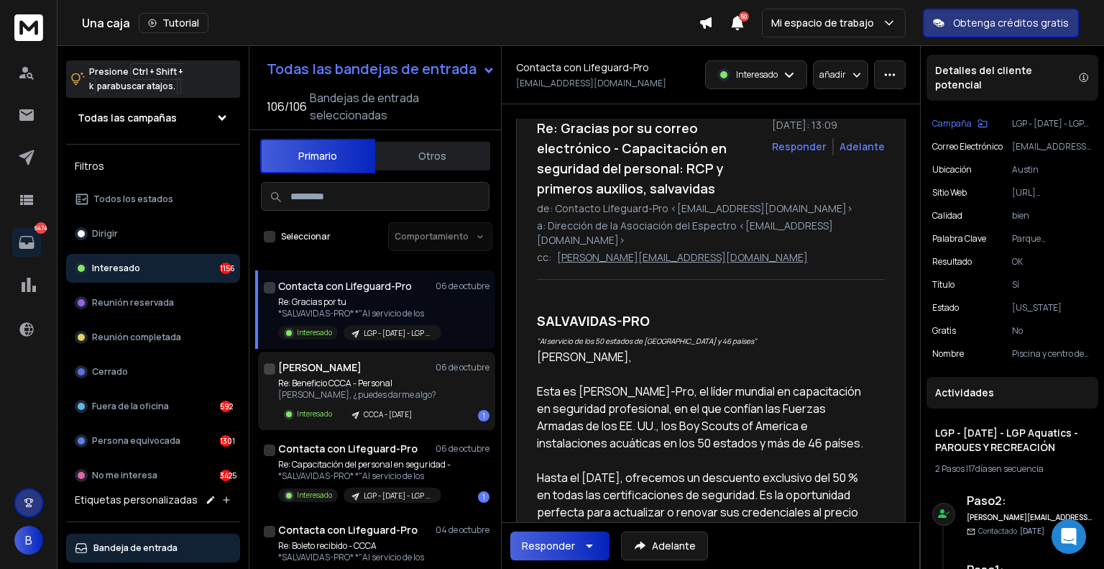
click at [357, 376] on div "[PERSON_NAME] [DATE] Re: Beneficio CCCA - Personal Hola [PERSON_NAME], ¿puedes …" at bounding box center [383, 390] width 211 height 61
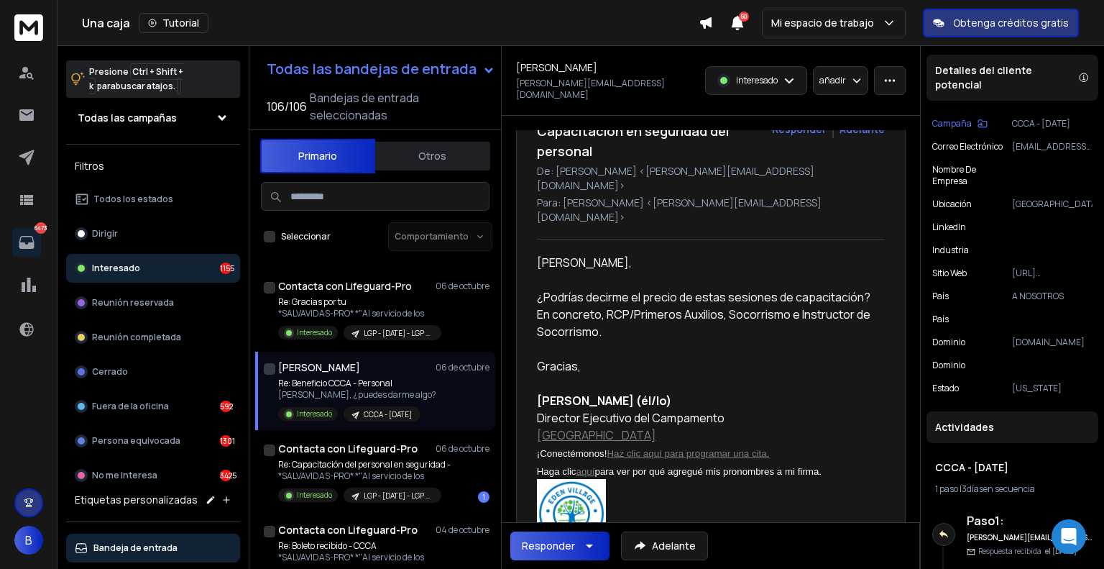
scroll to position [94, 0]
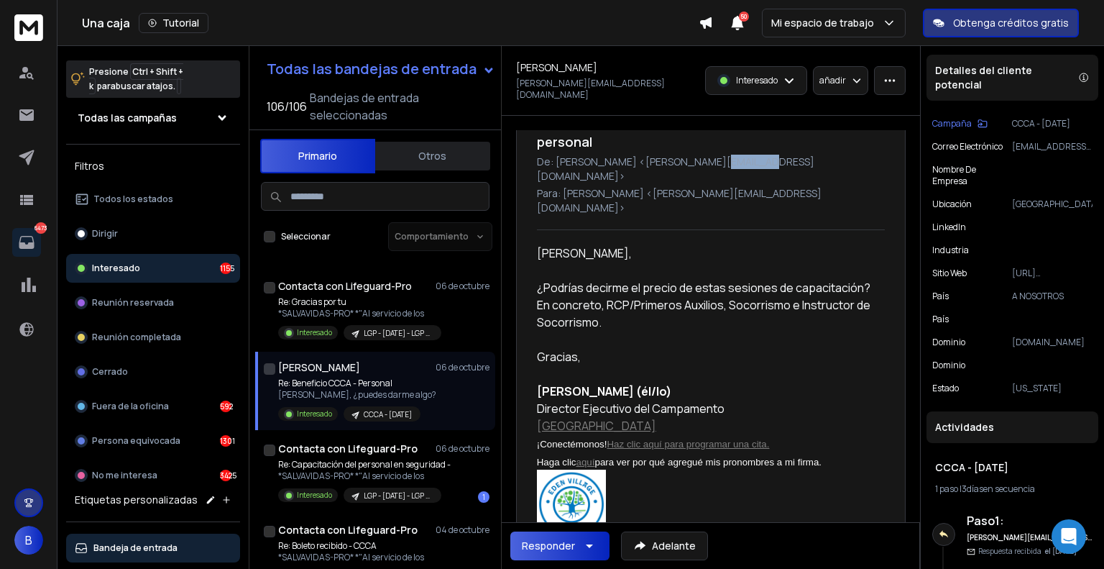
drag, startPoint x: 748, startPoint y: 152, endPoint x: 716, endPoint y: 148, distance: 31.8
click at [716, 155] on font "[PERSON_NAME] <[PERSON_NAME][EMAIL_ADDRESS][DOMAIN_NAME]>" at bounding box center [676, 169] width 278 height 28
drag, startPoint x: 620, startPoint y: 149, endPoint x: 743, endPoint y: 147, distance: 122.2
click at [743, 155] on font "[PERSON_NAME] <[PERSON_NAME][EMAIL_ADDRESS][DOMAIN_NAME]>" at bounding box center [676, 169] width 278 height 28
